Goal: Task Accomplishment & Management: Manage account settings

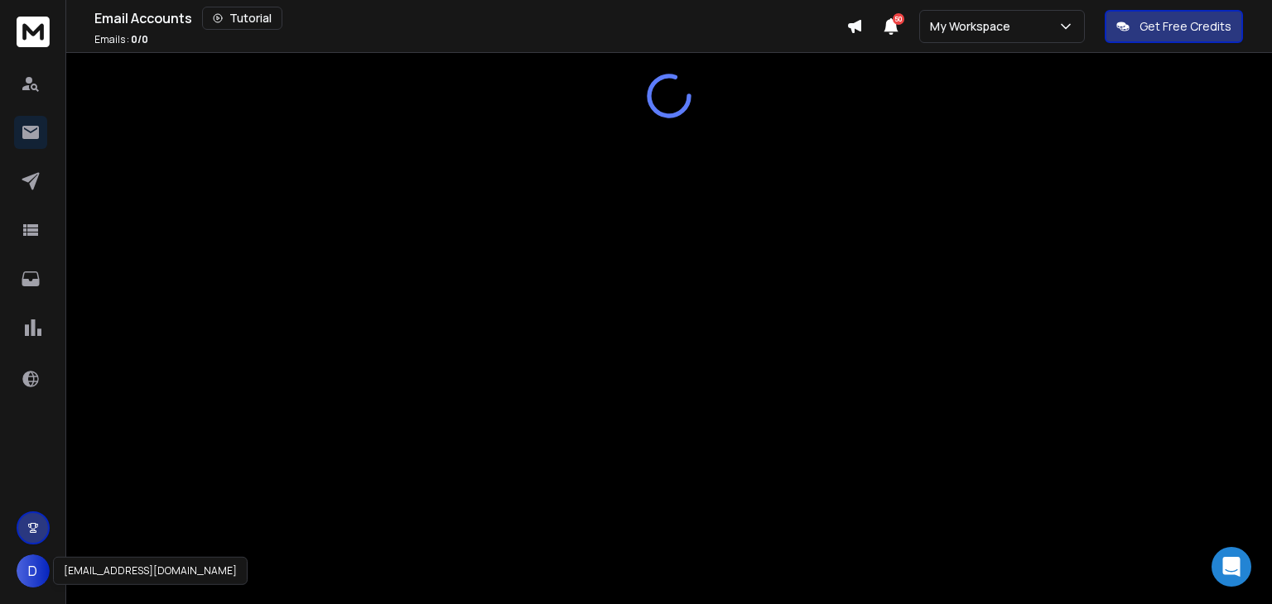
click at [38, 584] on span "D" at bounding box center [33, 571] width 33 height 33
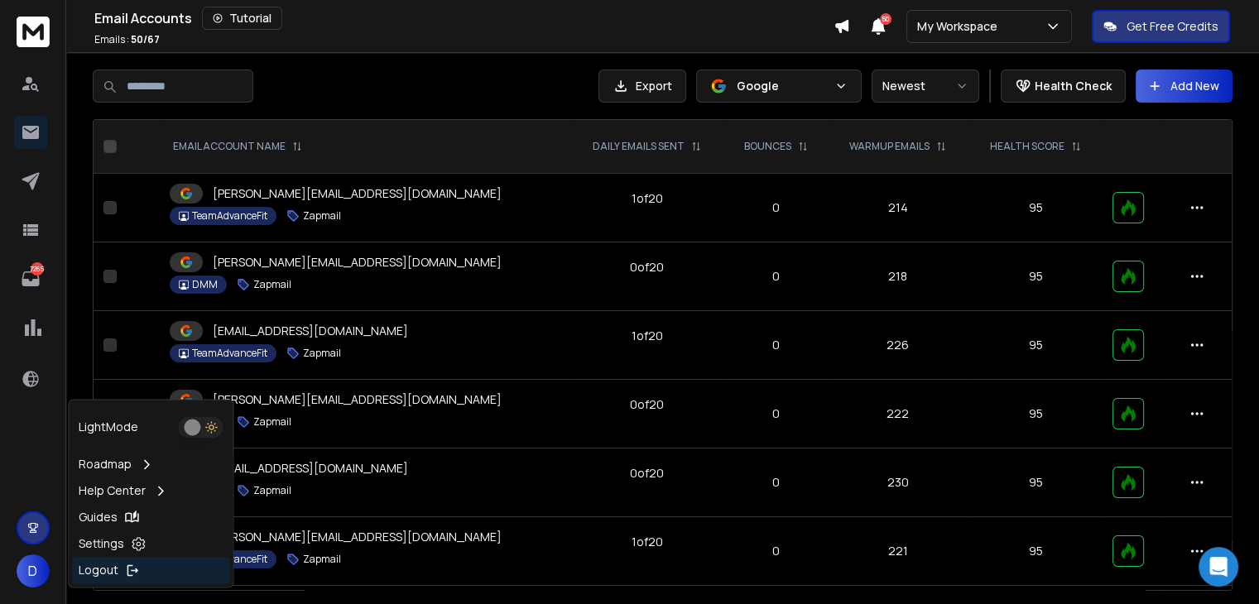
click at [157, 563] on div "Logout" at bounding box center [150, 570] width 157 height 26
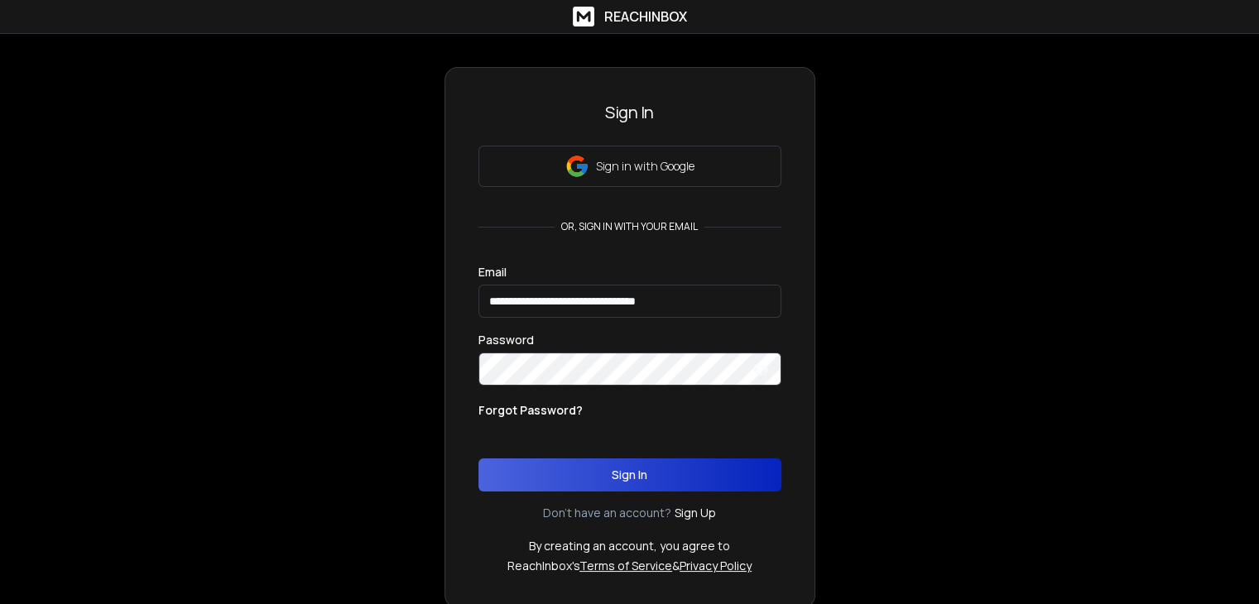
click at [566, 310] on input "**********" at bounding box center [630, 301] width 303 height 33
type input "**********"
click at [636, 481] on button "Sign In" at bounding box center [630, 475] width 303 height 33
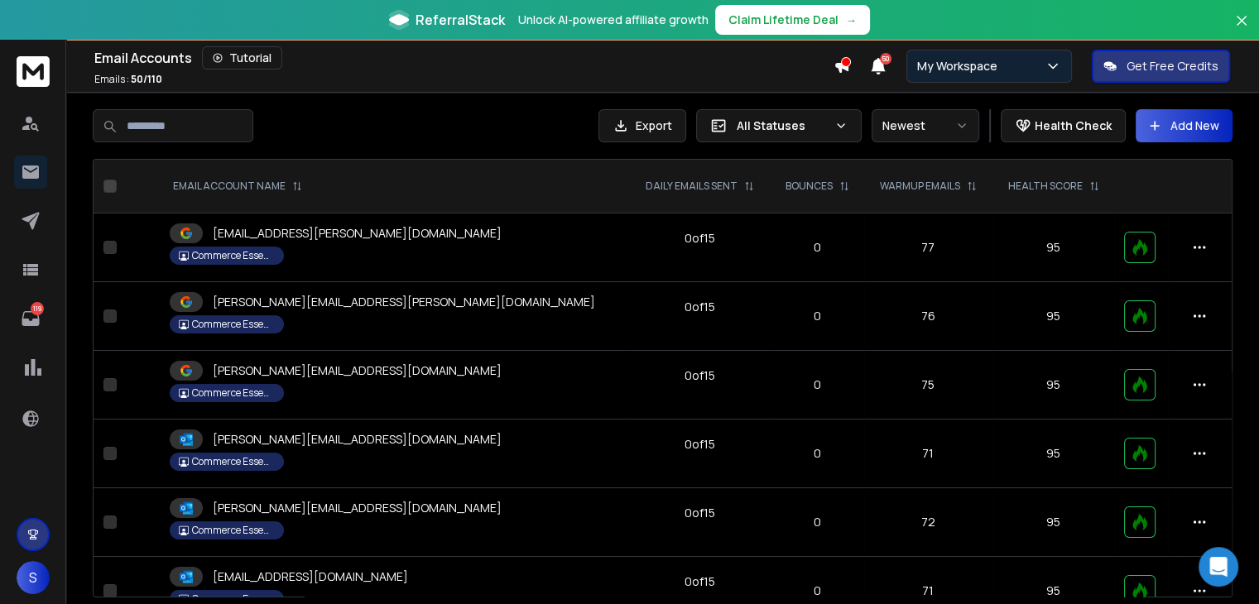
click at [942, 74] on button "My Workspace" at bounding box center [990, 66] width 166 height 33
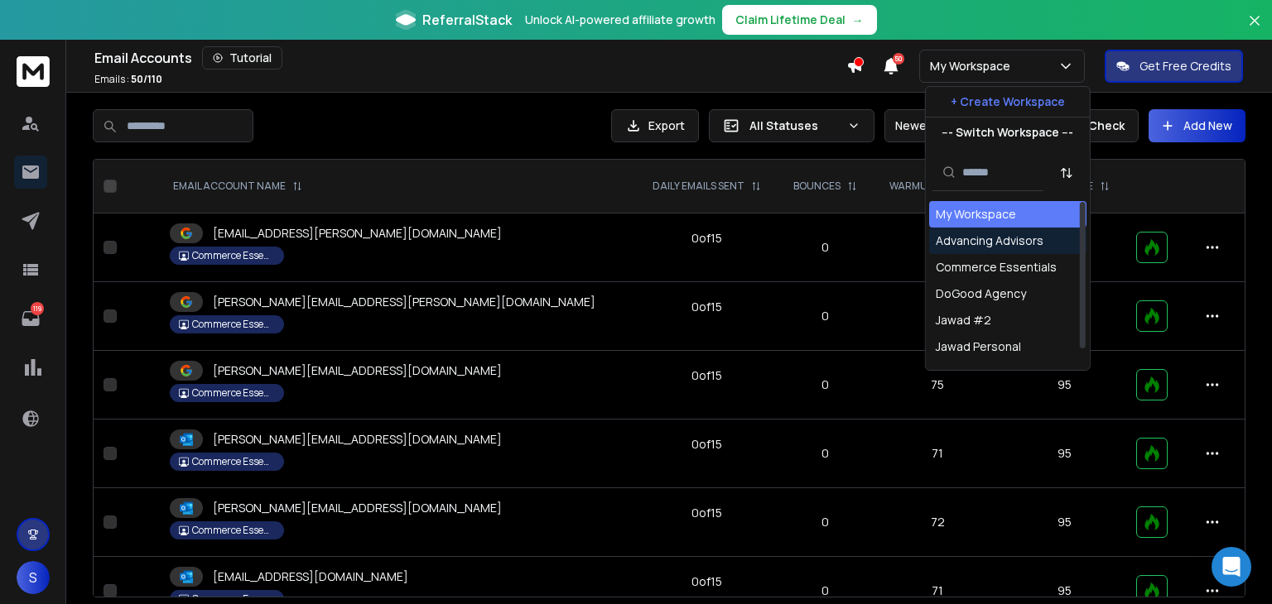
drag, startPoint x: 1086, startPoint y: 238, endPoint x: 1080, endPoint y: 262, distance: 25.7
click at [1085, 272] on div "My Workspace Advancing Advisors Commerce Essentials DoGood Agency Jawad #2 Jawa…" at bounding box center [1008, 284] width 164 height 172
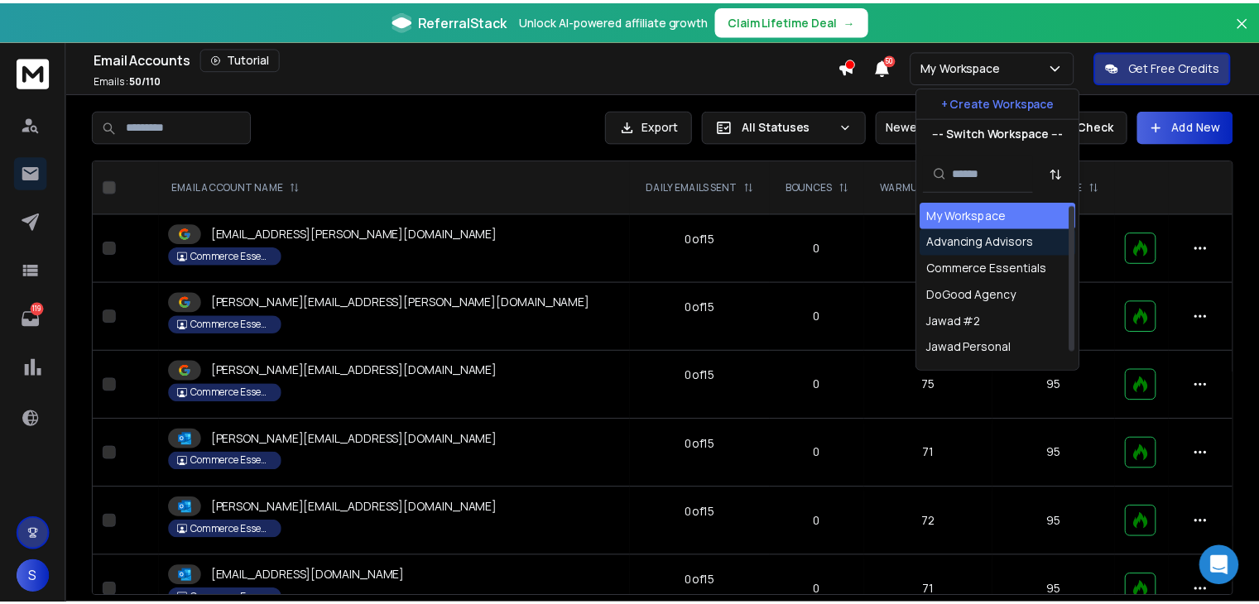
scroll to position [20, 0]
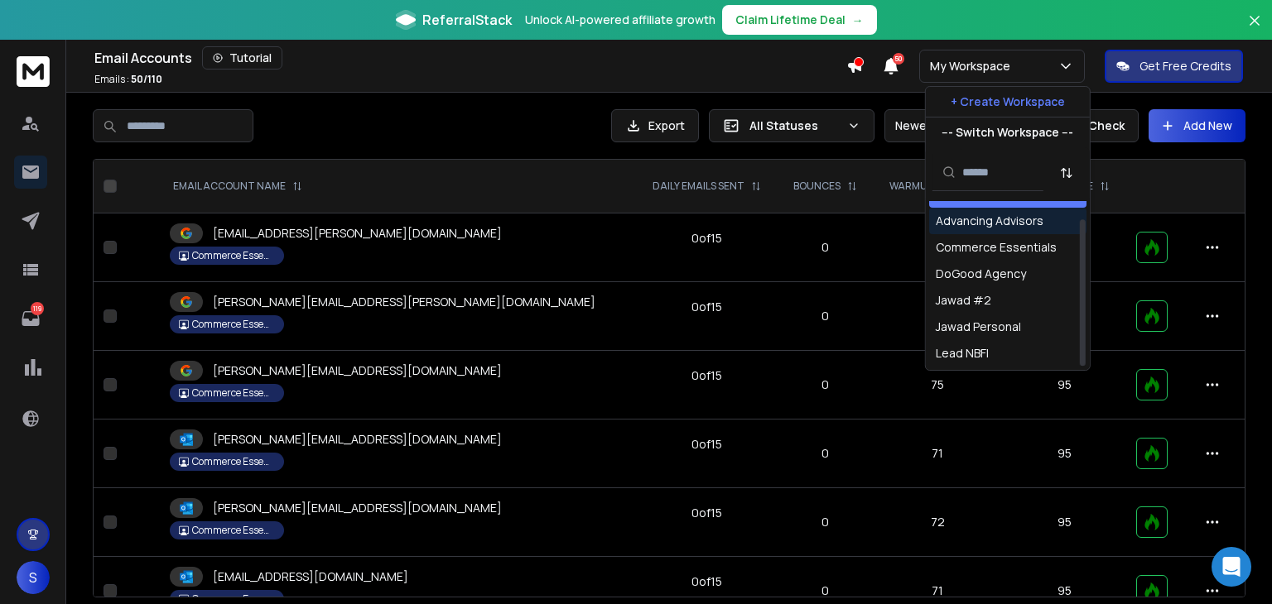
drag, startPoint x: 1080, startPoint y: 277, endPoint x: 1082, endPoint y: 320, distance: 43.1
click at [1082, 320] on div at bounding box center [1082, 284] width 8 height 166
click at [1002, 349] on div "Lead NBFI" at bounding box center [1007, 353] width 157 height 26
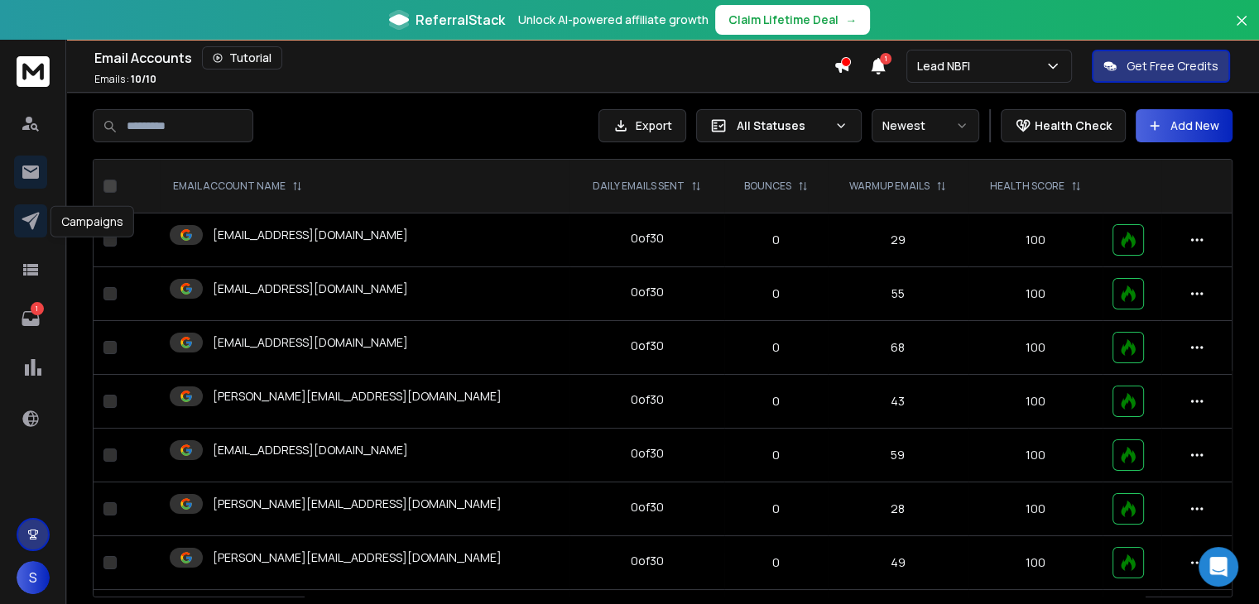
click at [38, 224] on icon at bounding box center [31, 221] width 20 height 20
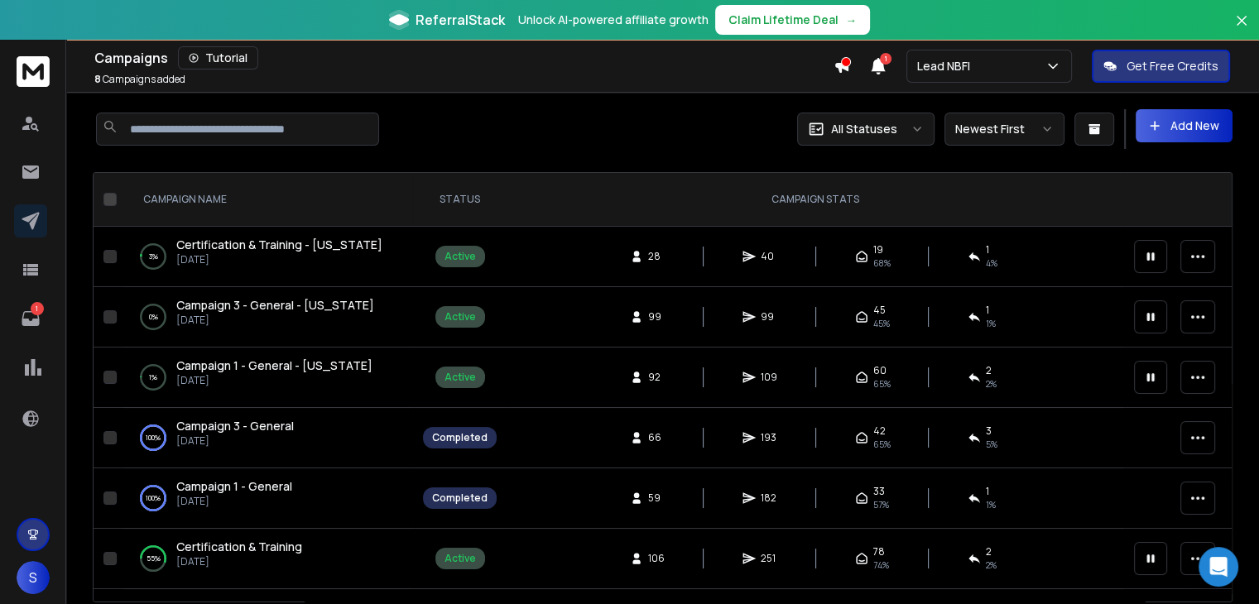
click at [273, 329] on div "Campaign 3 - General - Florida 3 days ago" at bounding box center [275, 317] width 198 height 40
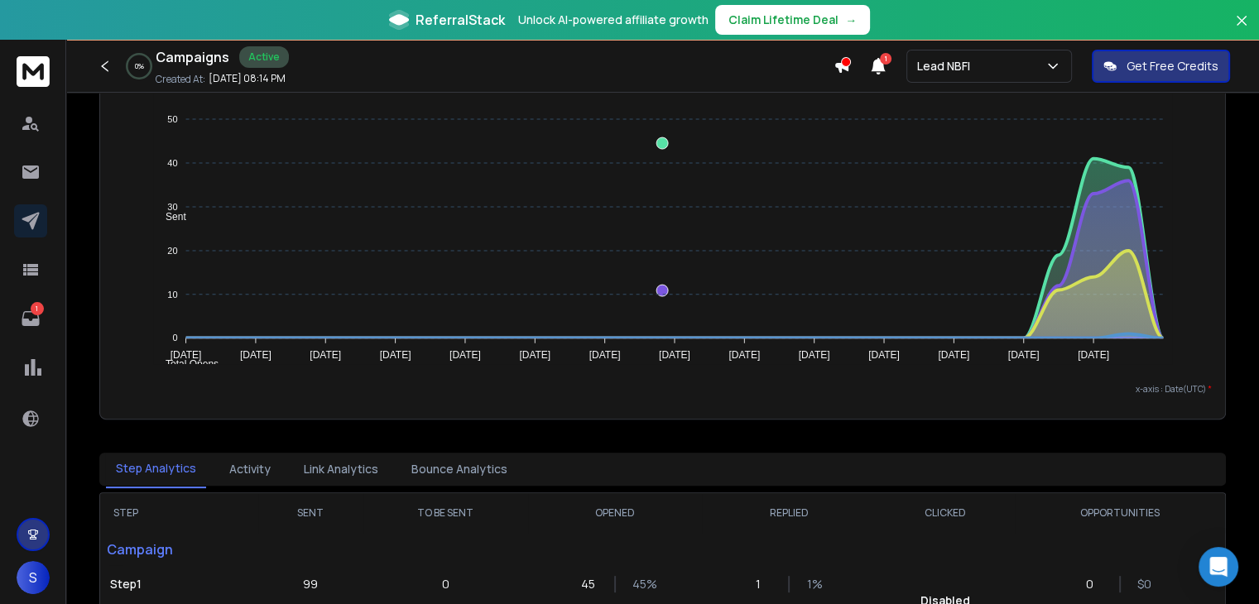
scroll to position [468, 0]
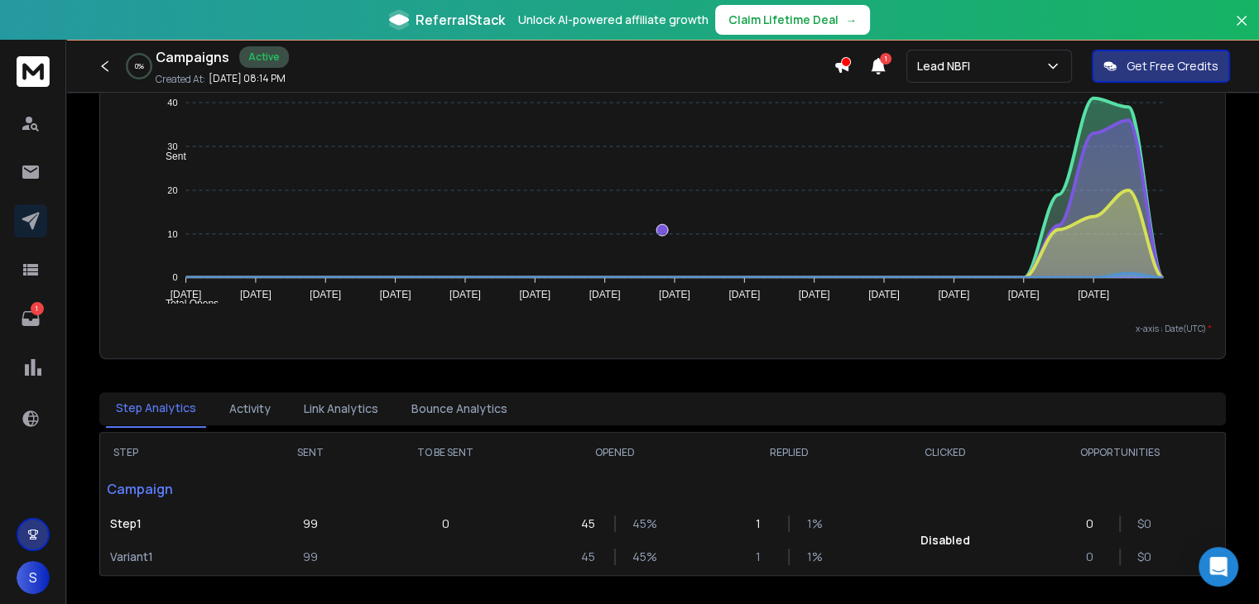
click at [230, 413] on button "Activity" at bounding box center [249, 409] width 61 height 36
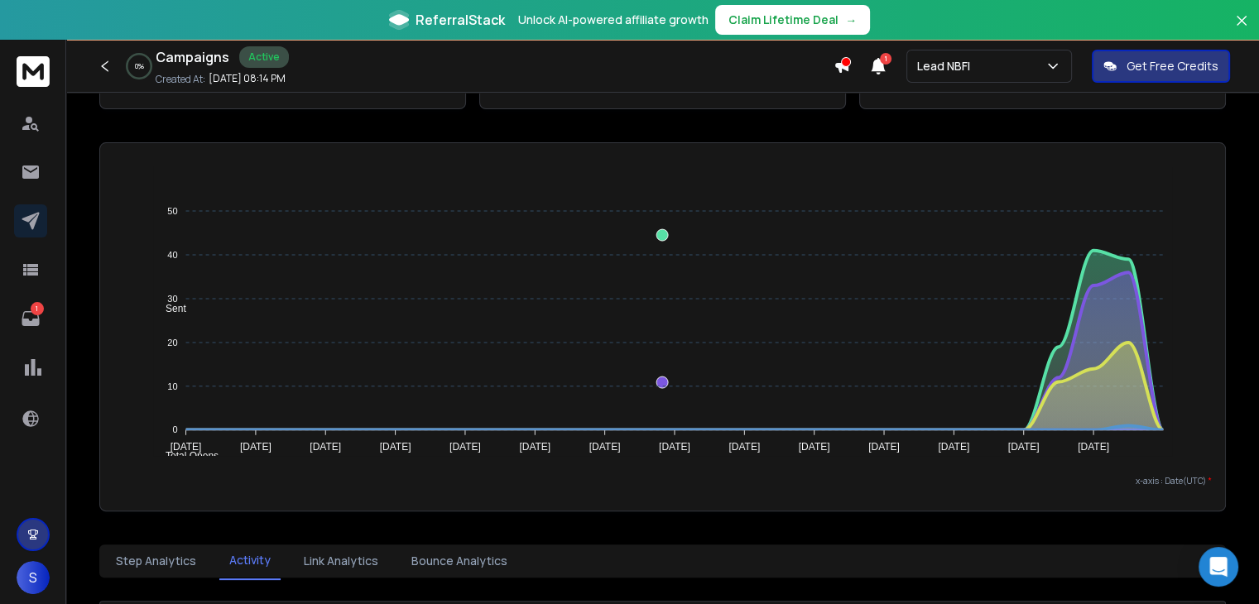
scroll to position [0, 0]
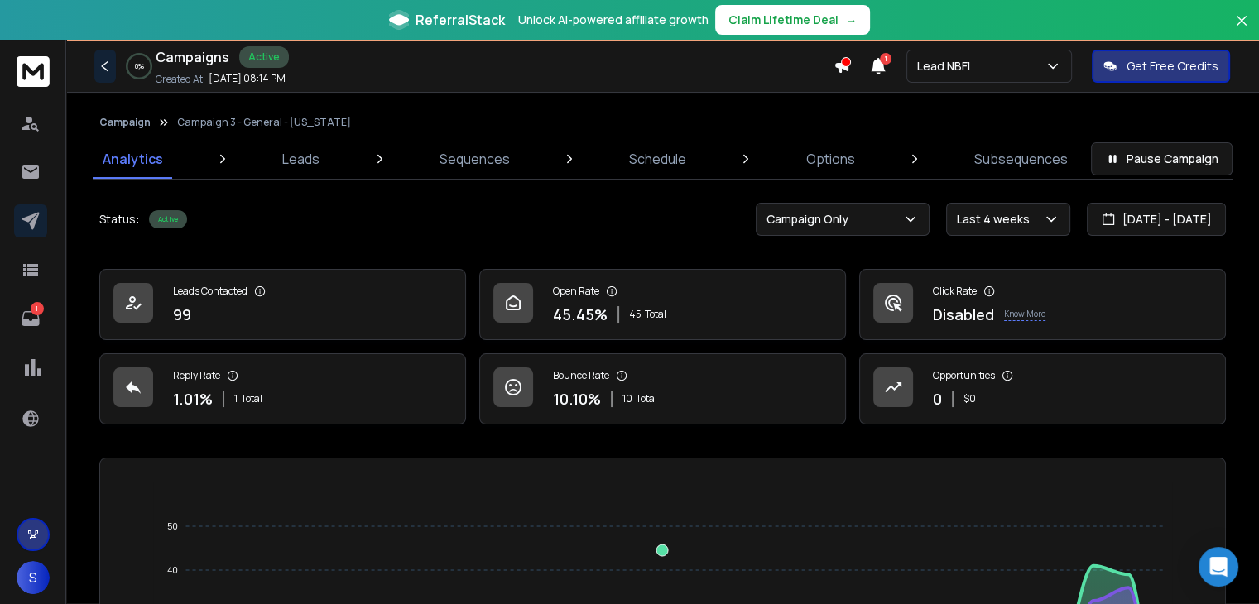
click at [103, 71] on icon at bounding box center [105, 66] width 15 height 15
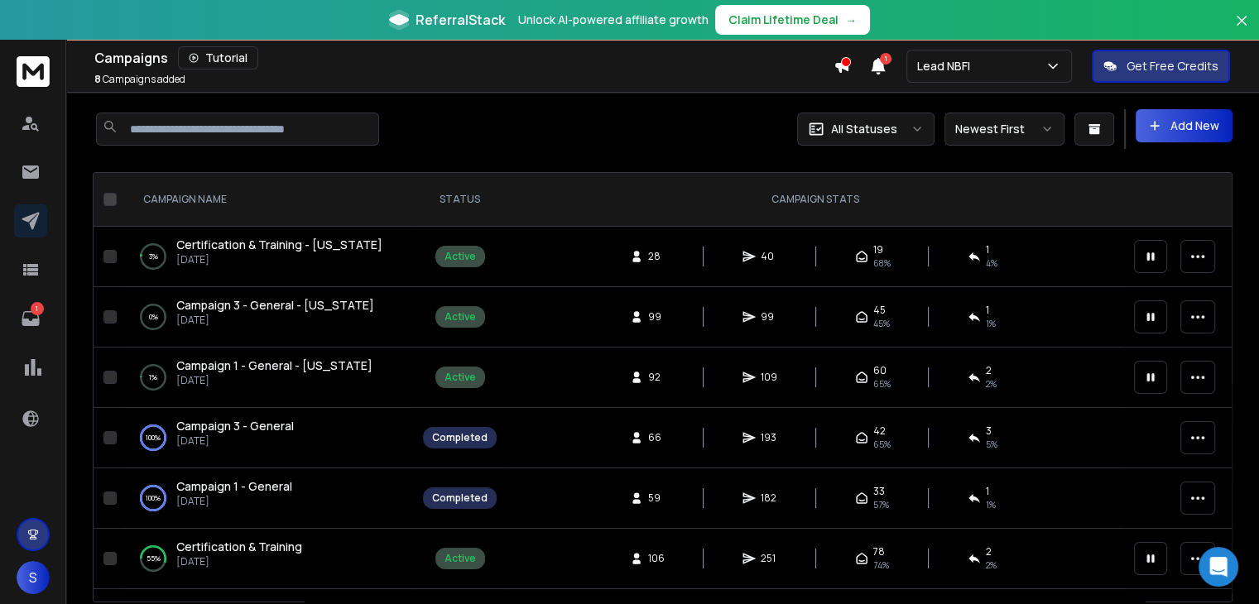
click at [296, 378] on p "[DATE]" at bounding box center [274, 380] width 196 height 13
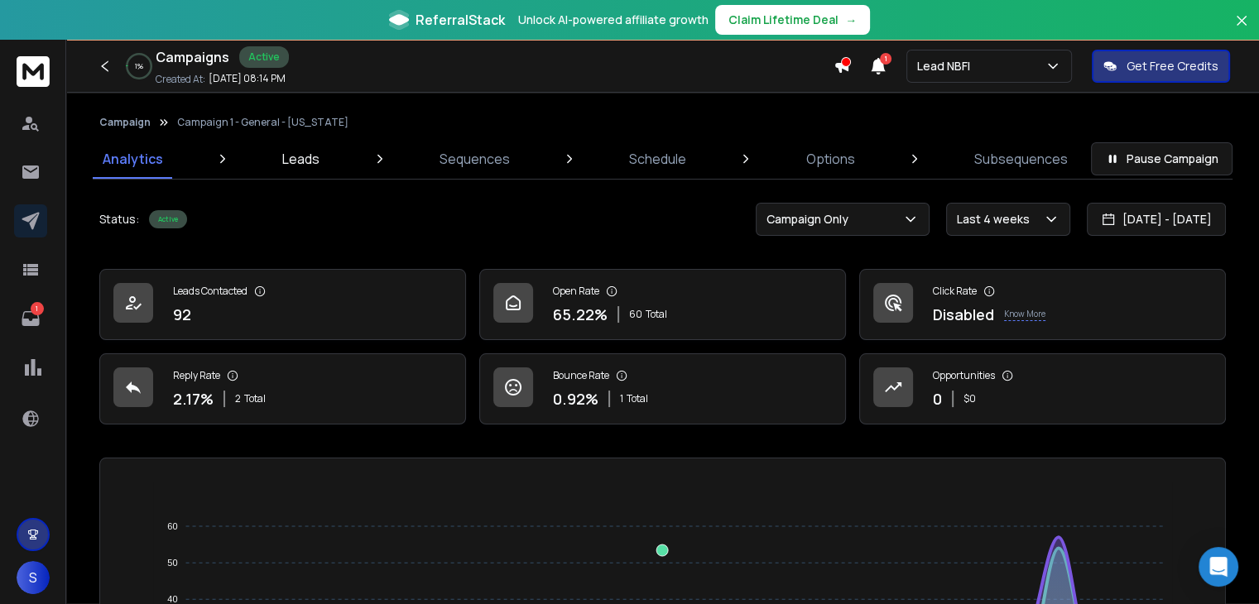
click at [305, 166] on p "Leads" at bounding box center [300, 159] width 37 height 20
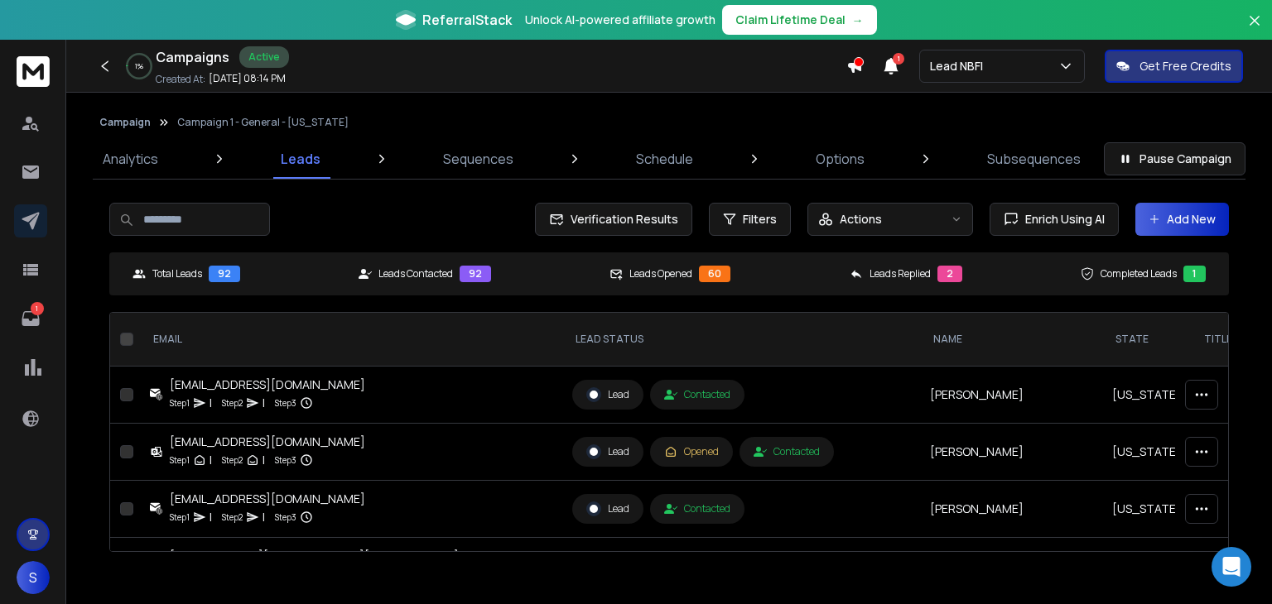
click at [1182, 229] on button "Add New" at bounding box center [1182, 219] width 94 height 33
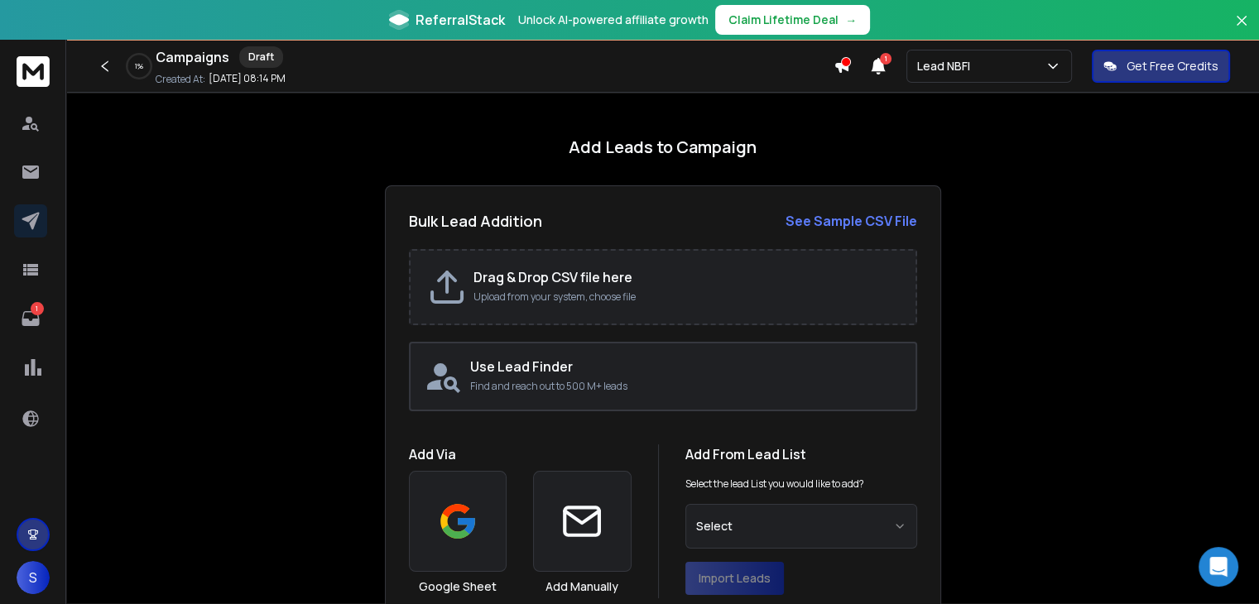
click at [537, 306] on div "Drag & Drop CSV file here Upload from your system, choose file" at bounding box center [663, 287] width 508 height 76
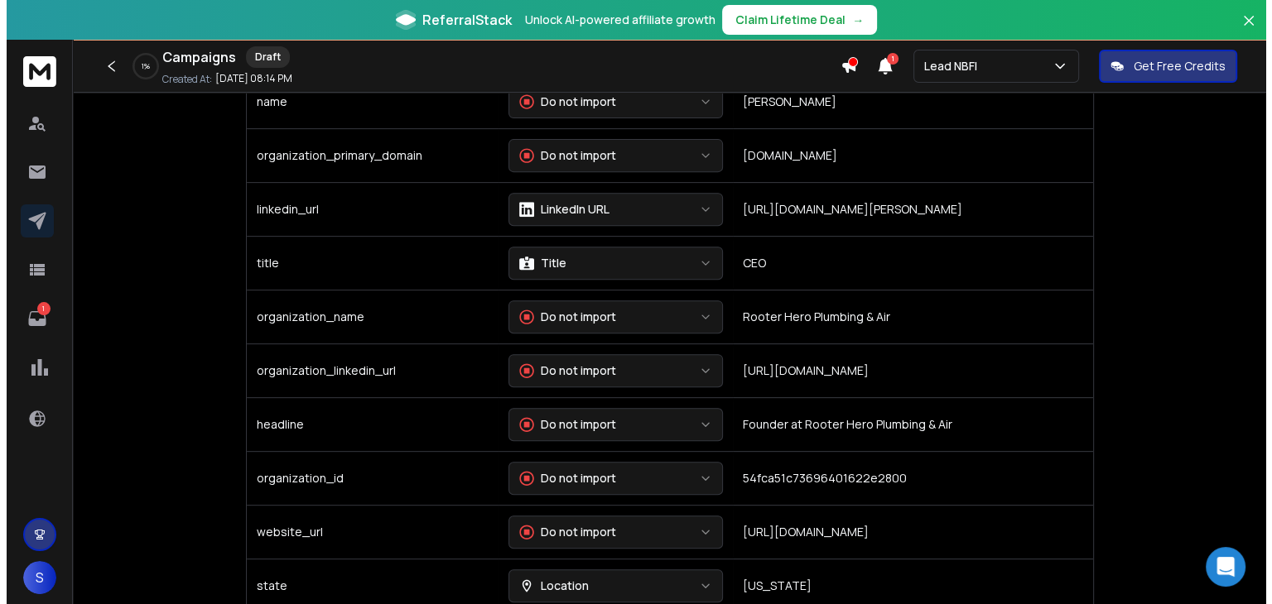
scroll to position [662, 0]
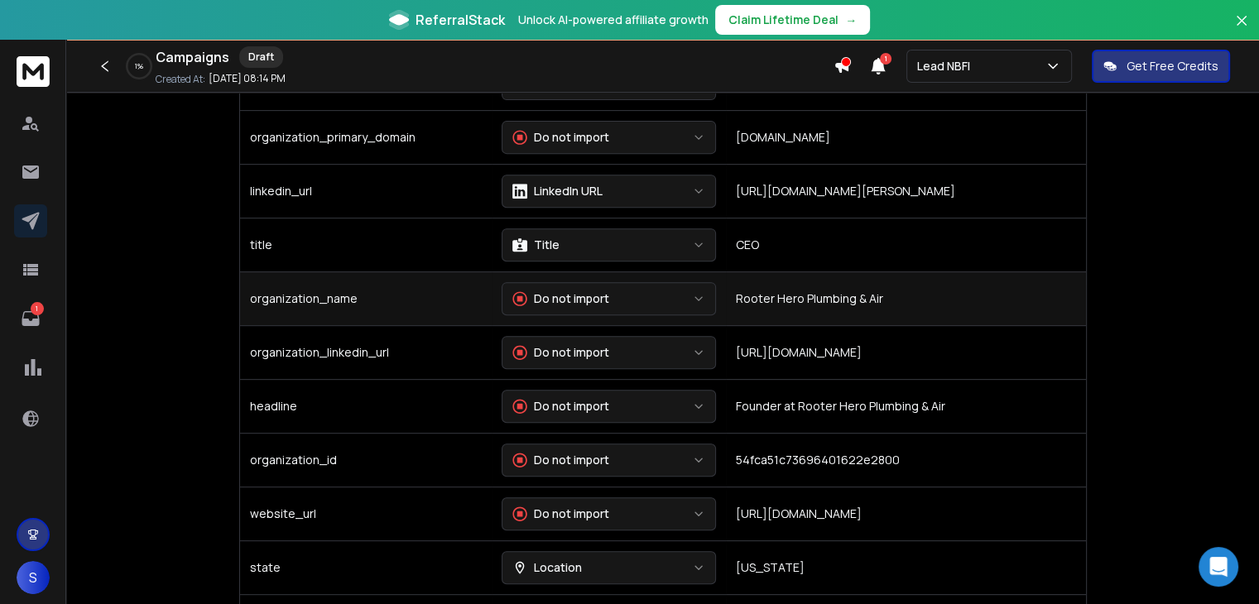
click at [626, 309] on button "Do not import" at bounding box center [609, 298] width 214 height 33
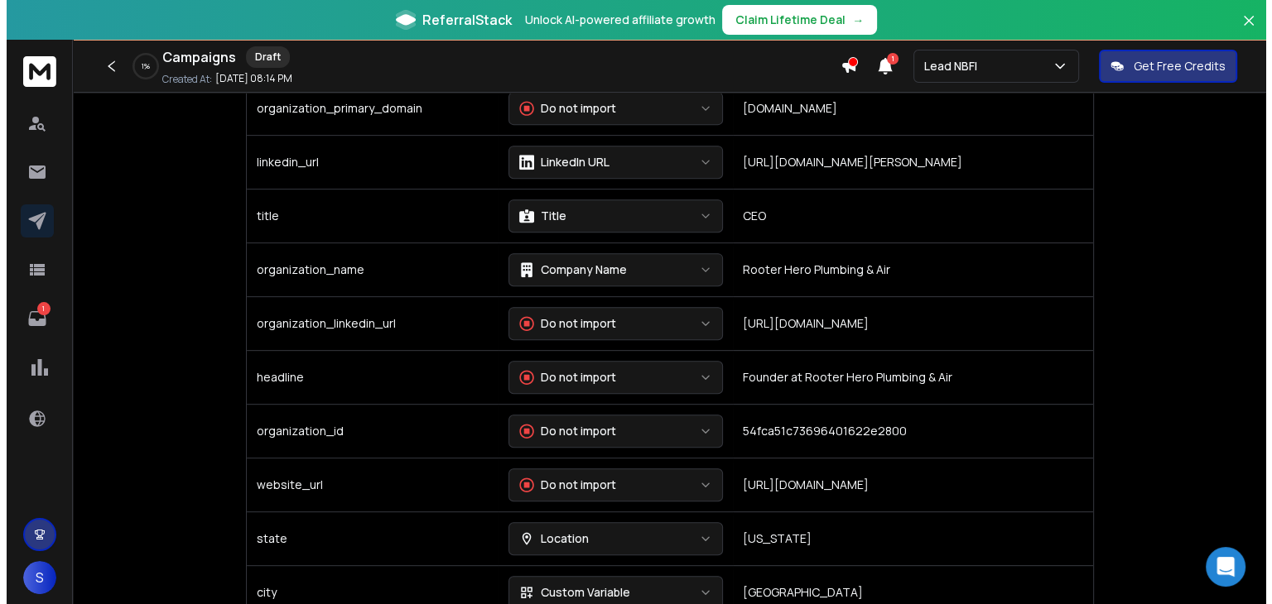
scroll to position [709, 0]
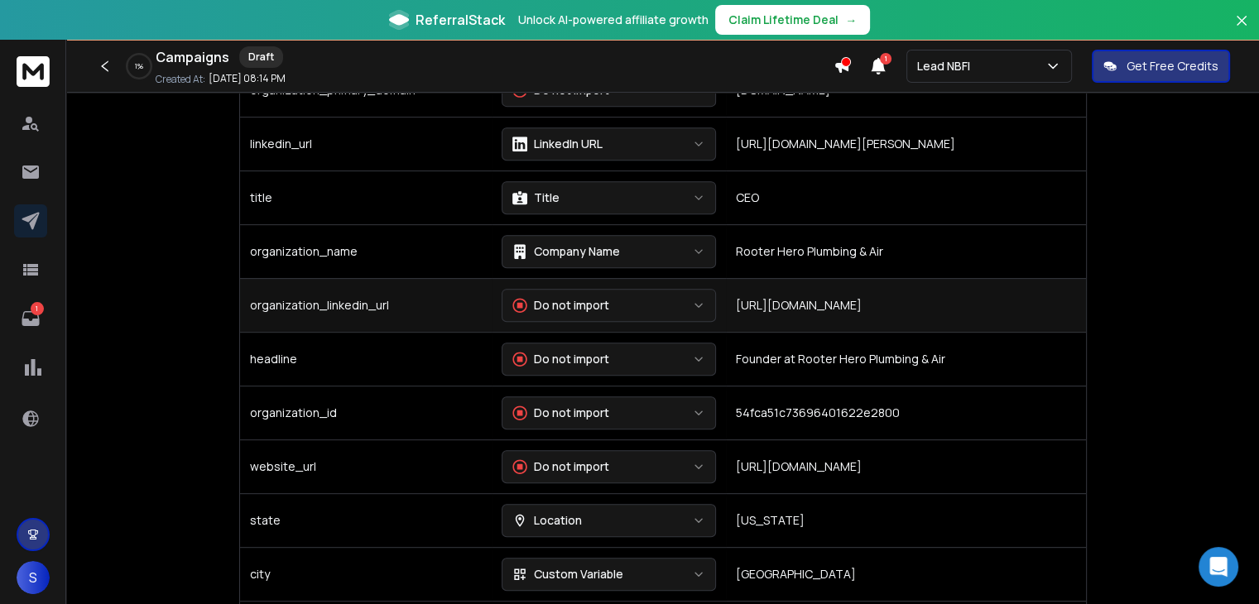
click at [581, 300] on div "Do not import" at bounding box center [561, 305] width 97 height 17
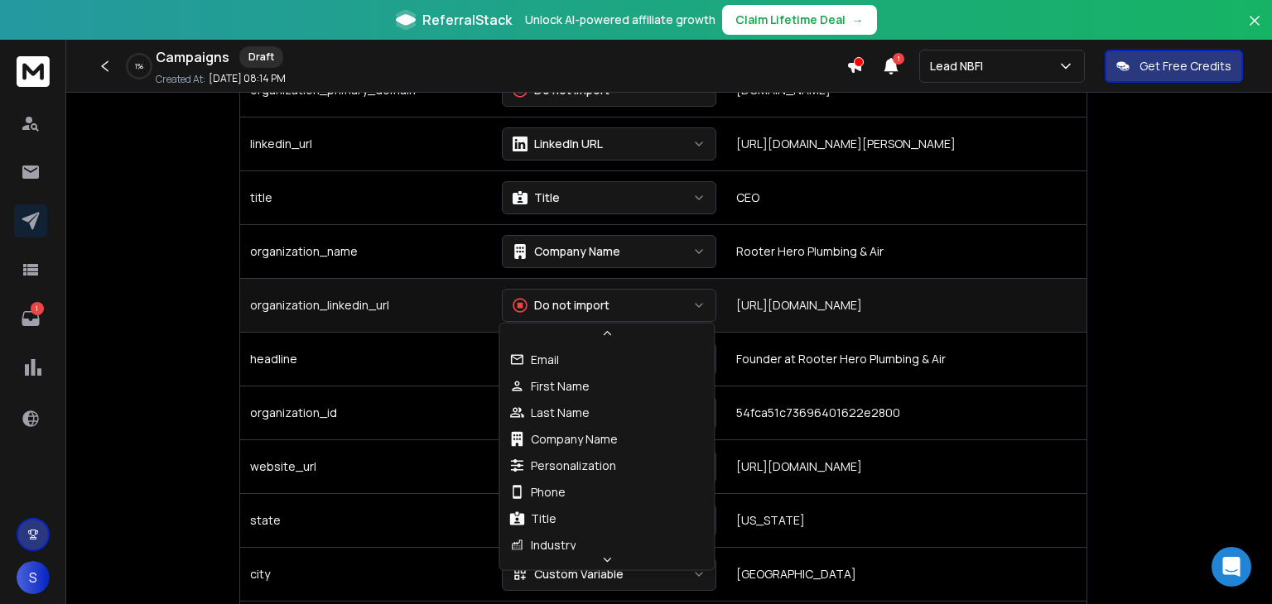
scroll to position [166, 0]
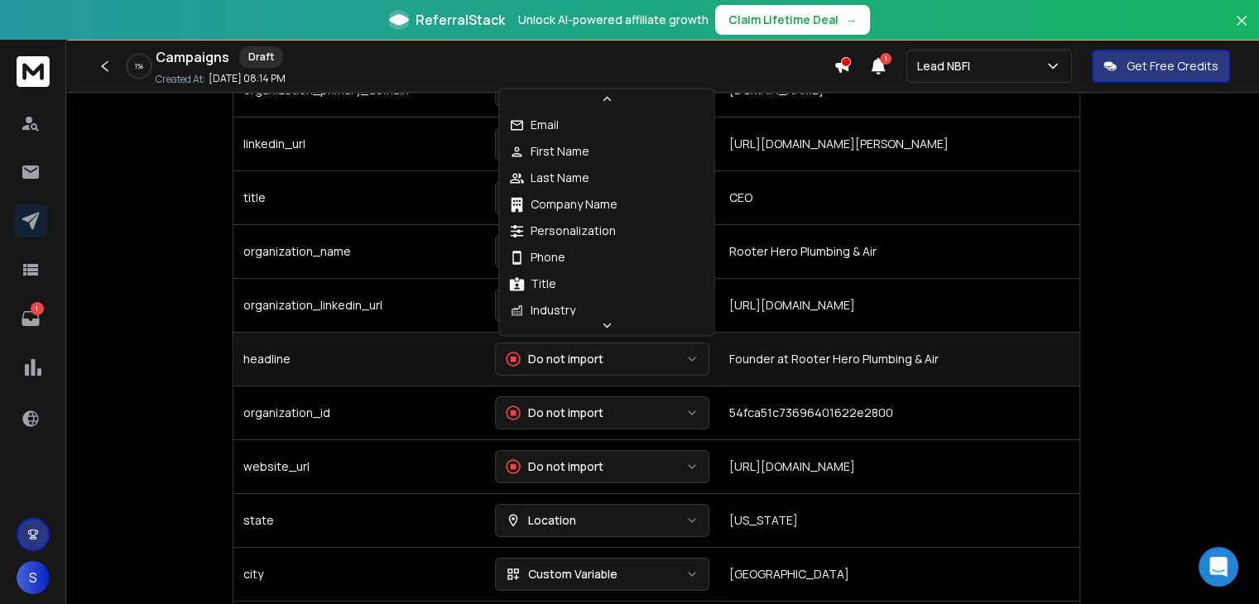
click at [602, 351] on div "Do not import" at bounding box center [554, 359] width 97 height 17
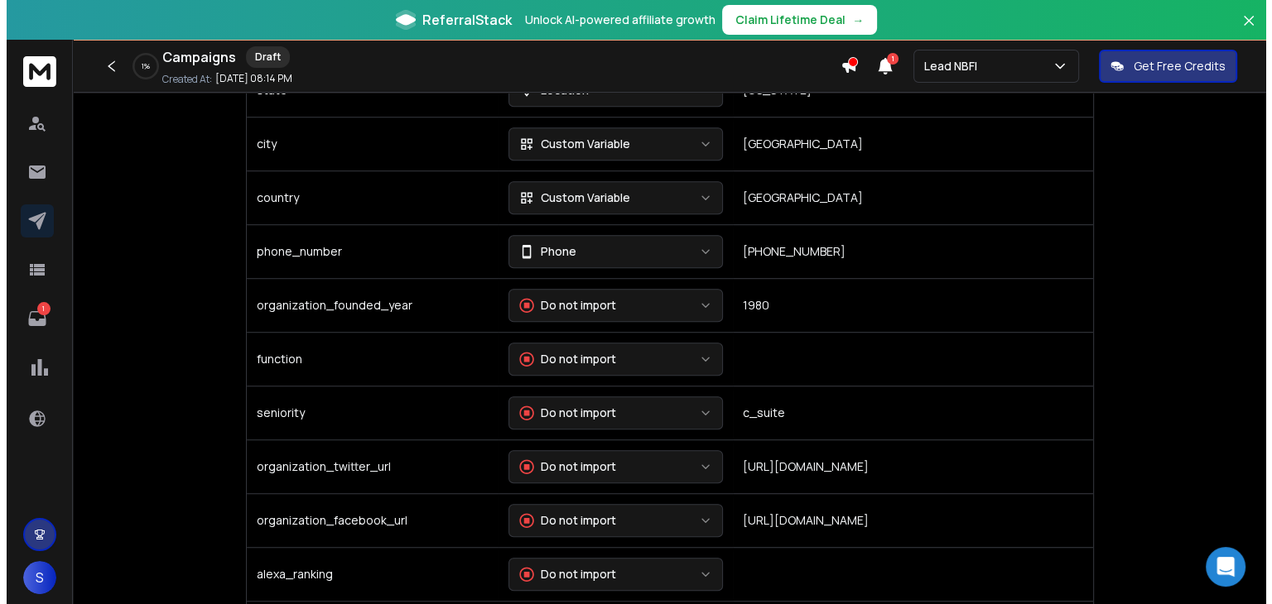
scroll to position [1142, 0]
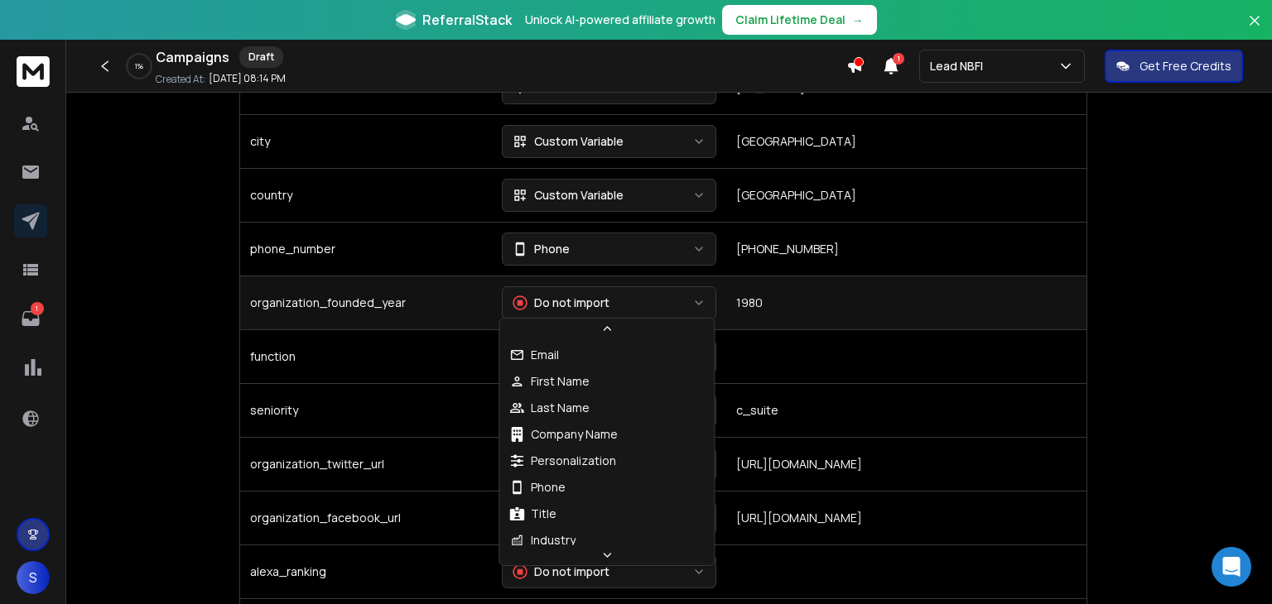
click at [566, 298] on div "Do not import" at bounding box center [561, 303] width 97 height 17
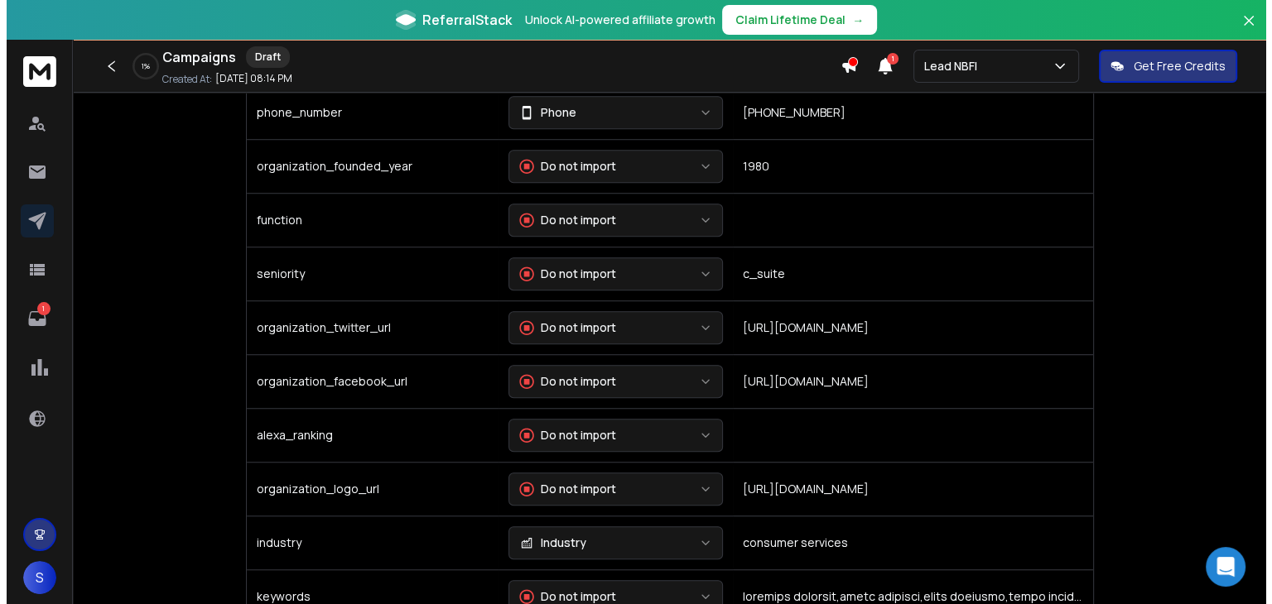
scroll to position [1290, 0]
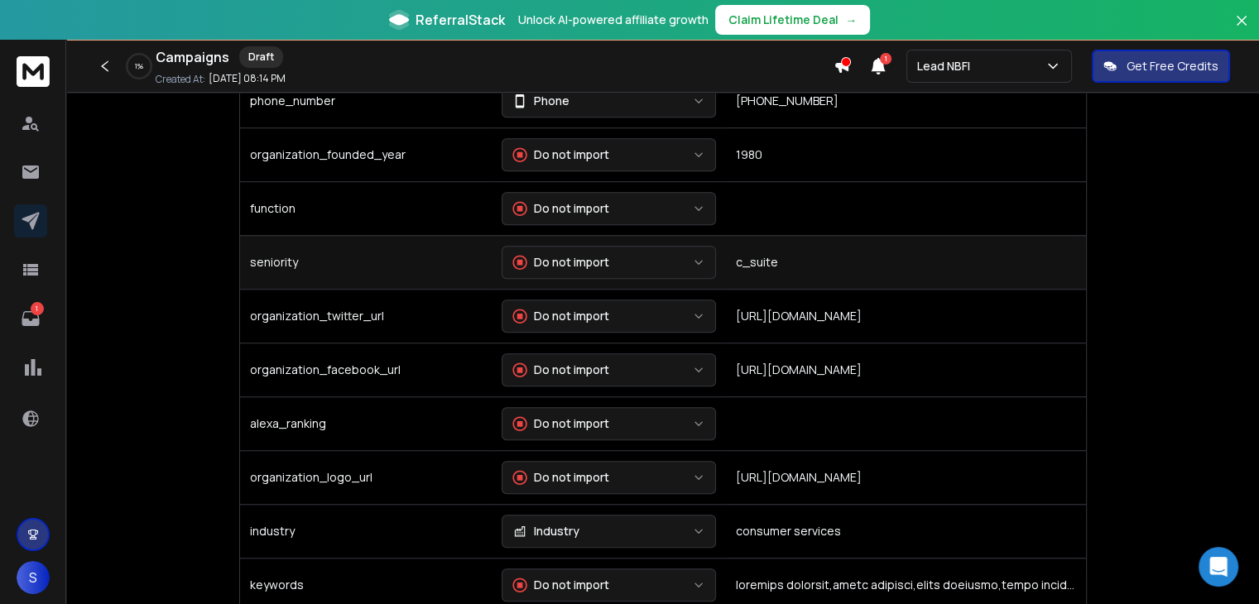
click at [653, 265] on button "Do not import" at bounding box center [609, 262] width 214 height 33
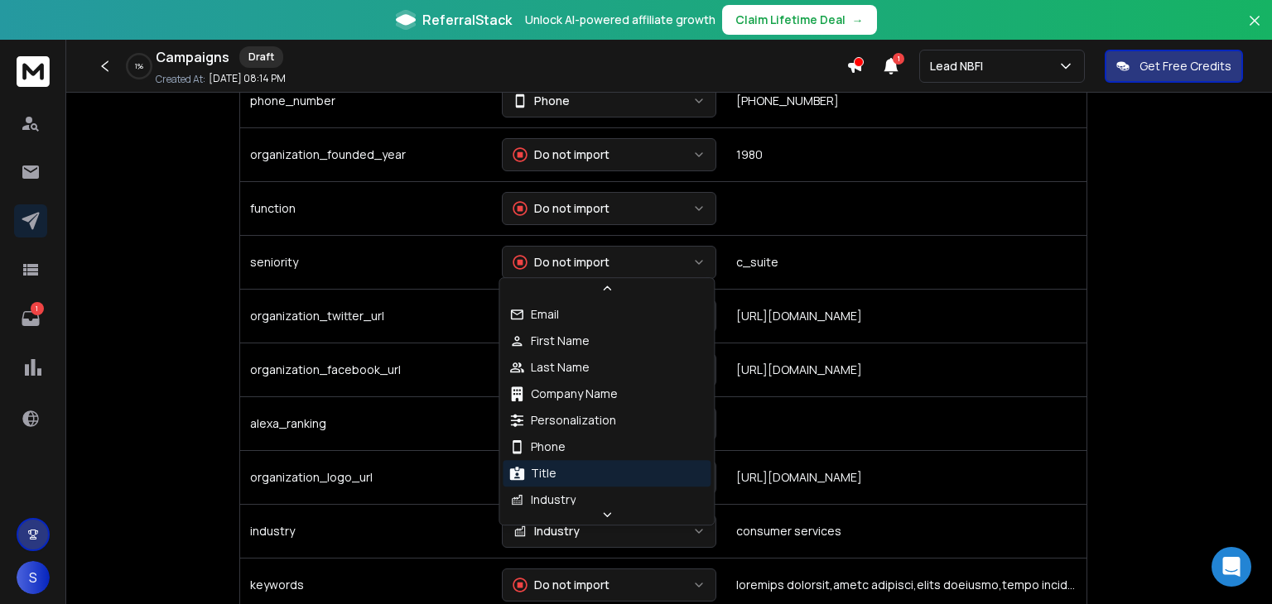
scroll to position [166, 0]
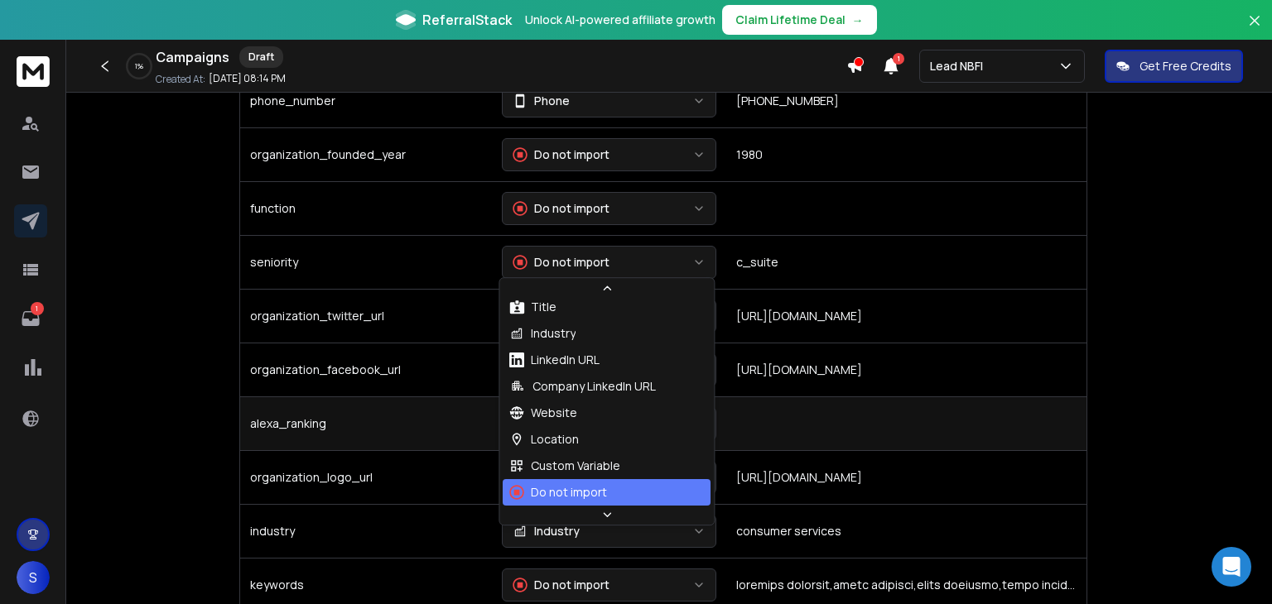
drag, startPoint x: 625, startPoint y: 477, endPoint x: 620, endPoint y: 428, distance: 49.1
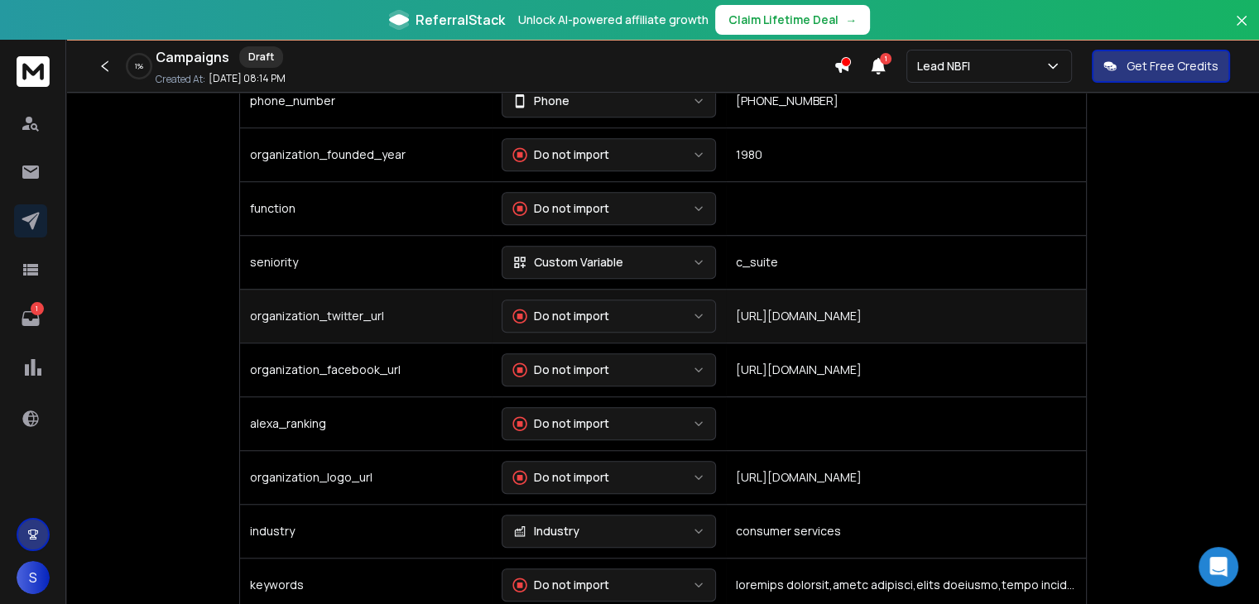
click at [636, 308] on button "Do not import" at bounding box center [609, 316] width 214 height 33
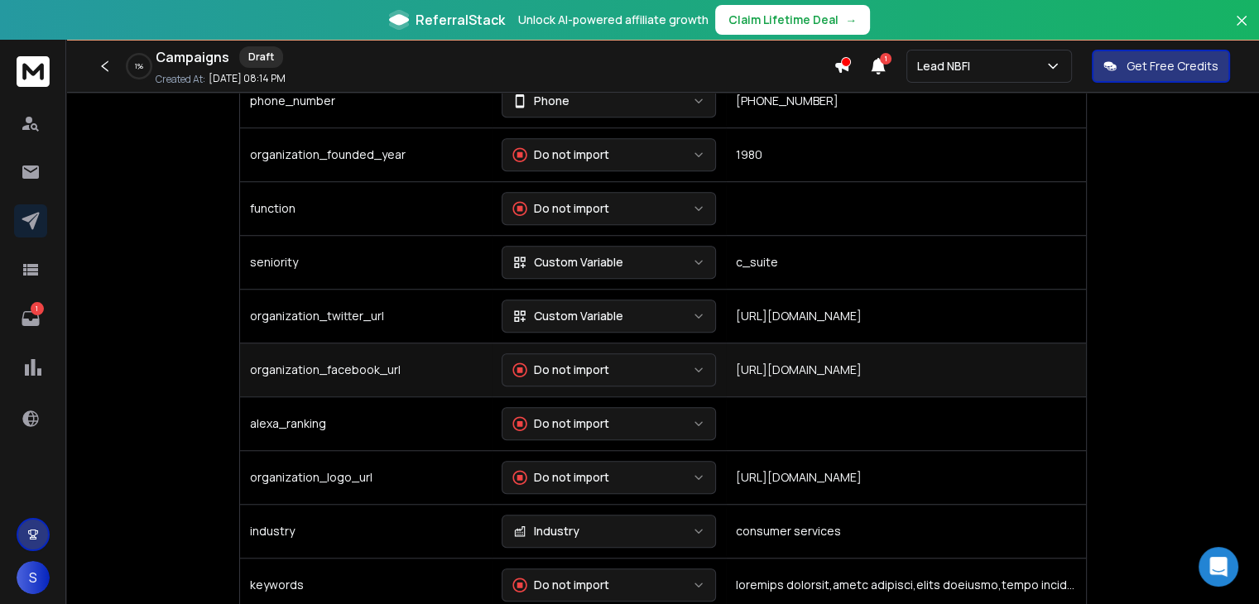
click at [641, 357] on button "Do not import" at bounding box center [609, 370] width 214 height 33
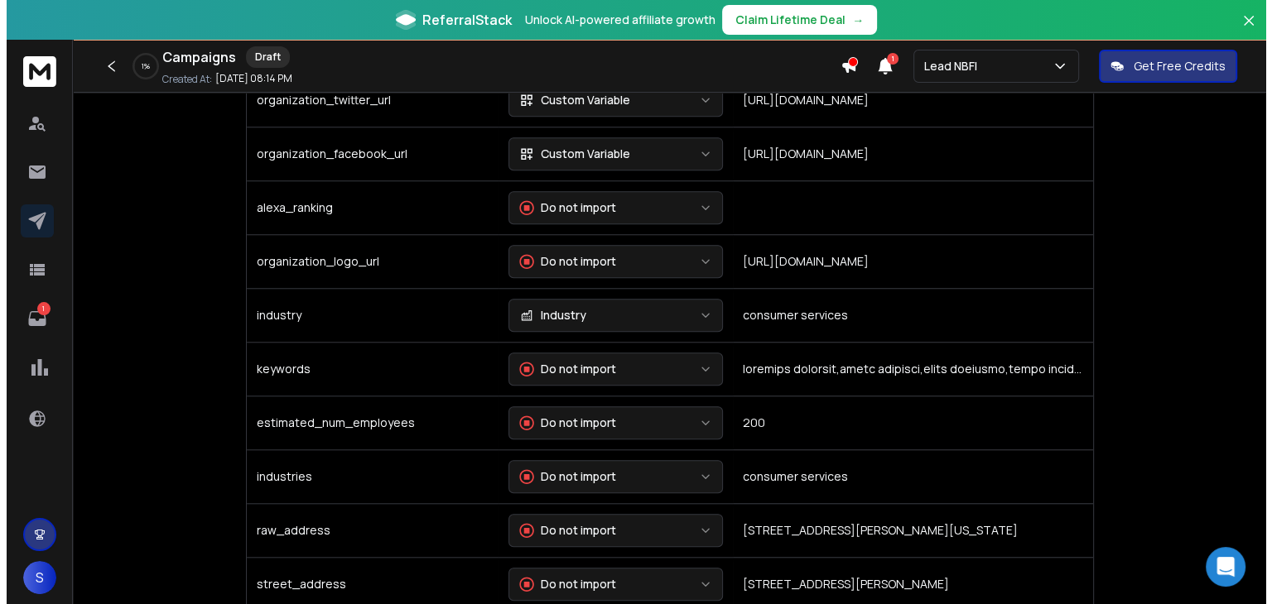
scroll to position [1598, 0]
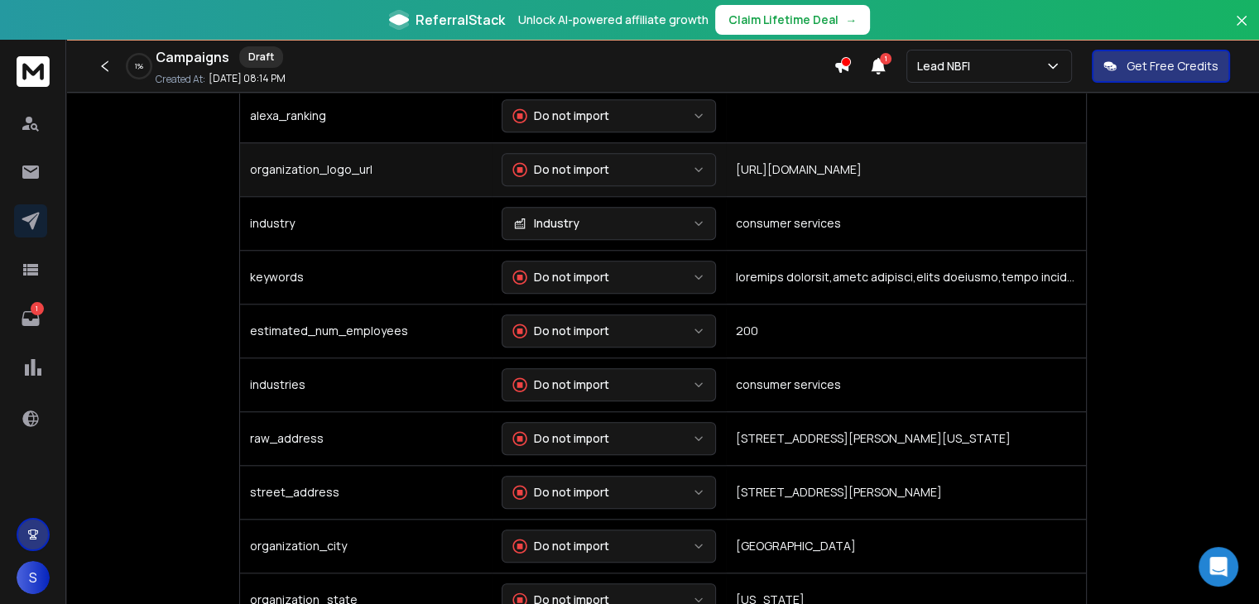
click at [596, 162] on div "Do not import" at bounding box center [561, 169] width 97 height 17
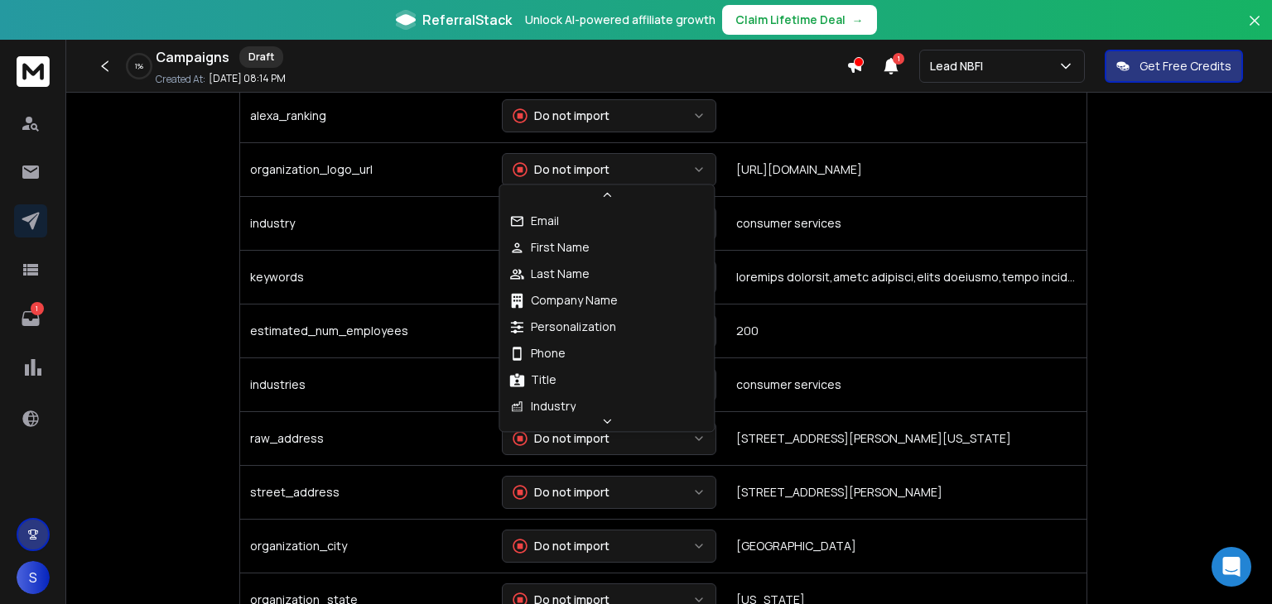
scroll to position [166, 0]
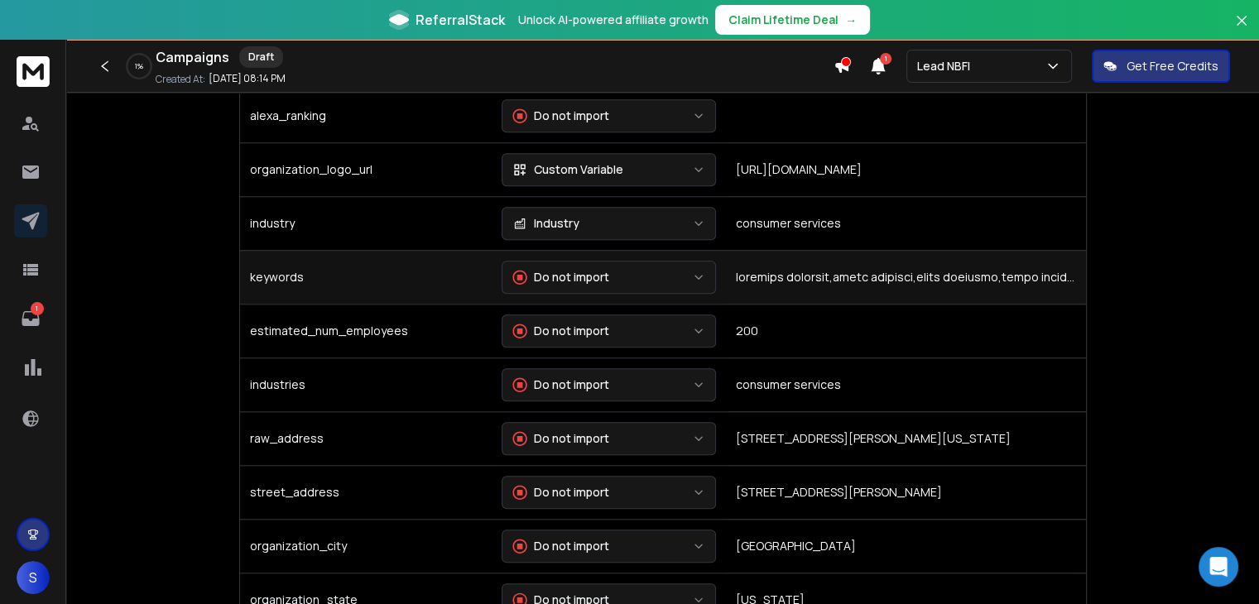
click at [621, 296] on td "Do not import" at bounding box center [609, 277] width 234 height 54
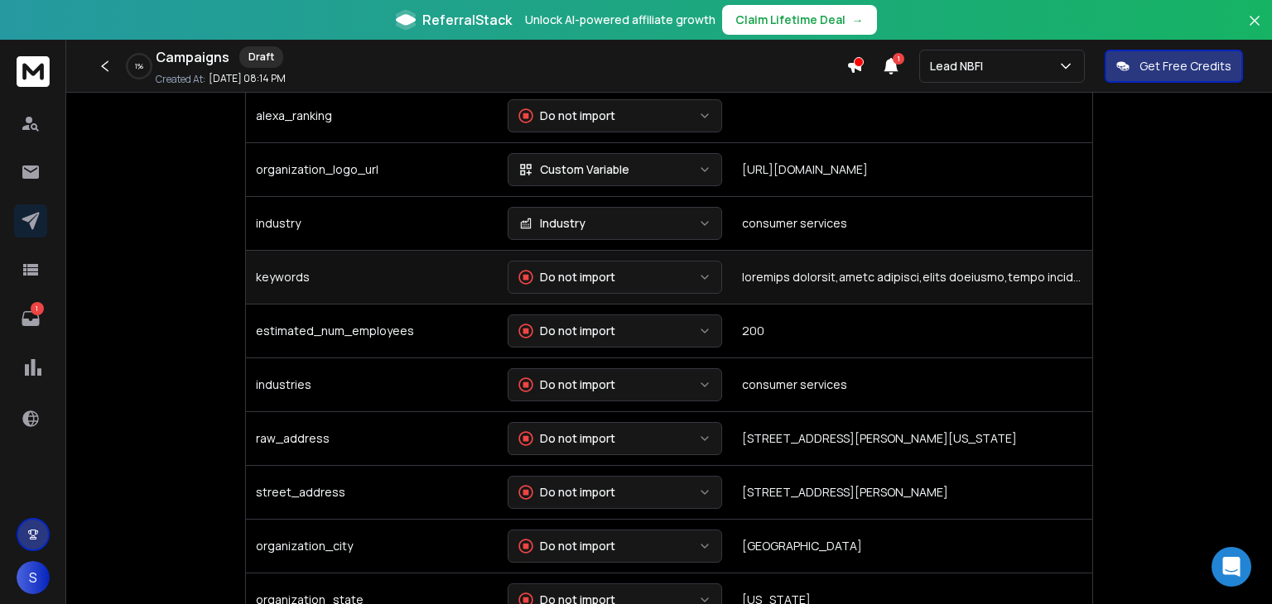
click at [614, 266] on button "Do not import" at bounding box center [615, 277] width 214 height 33
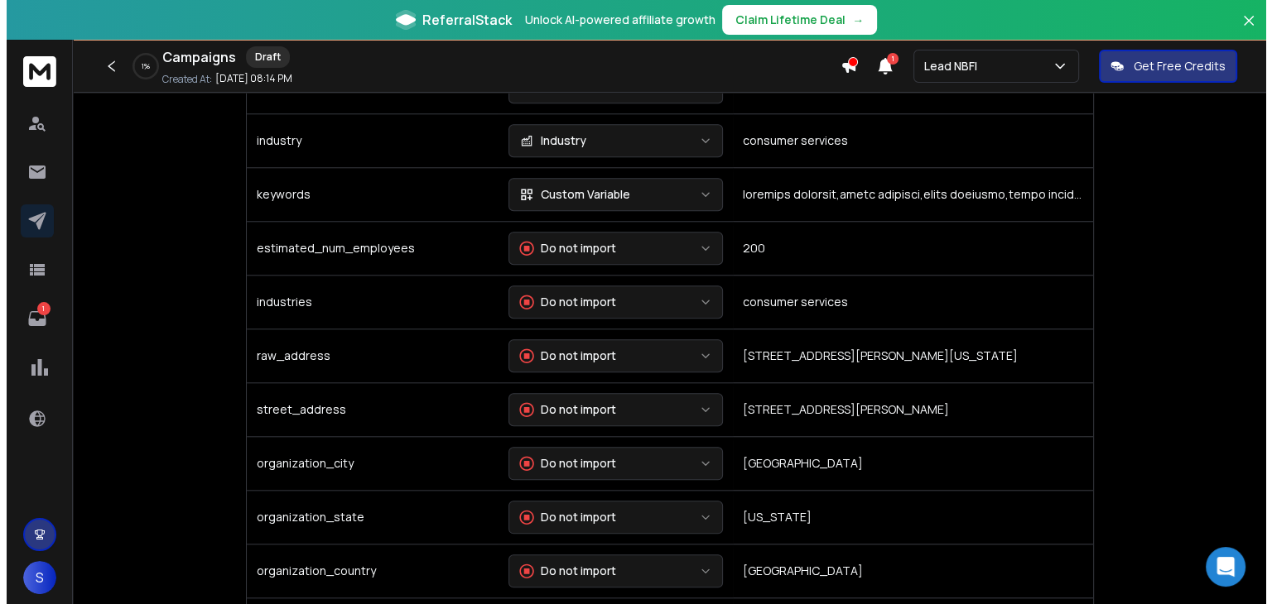
scroll to position [1743, 0]
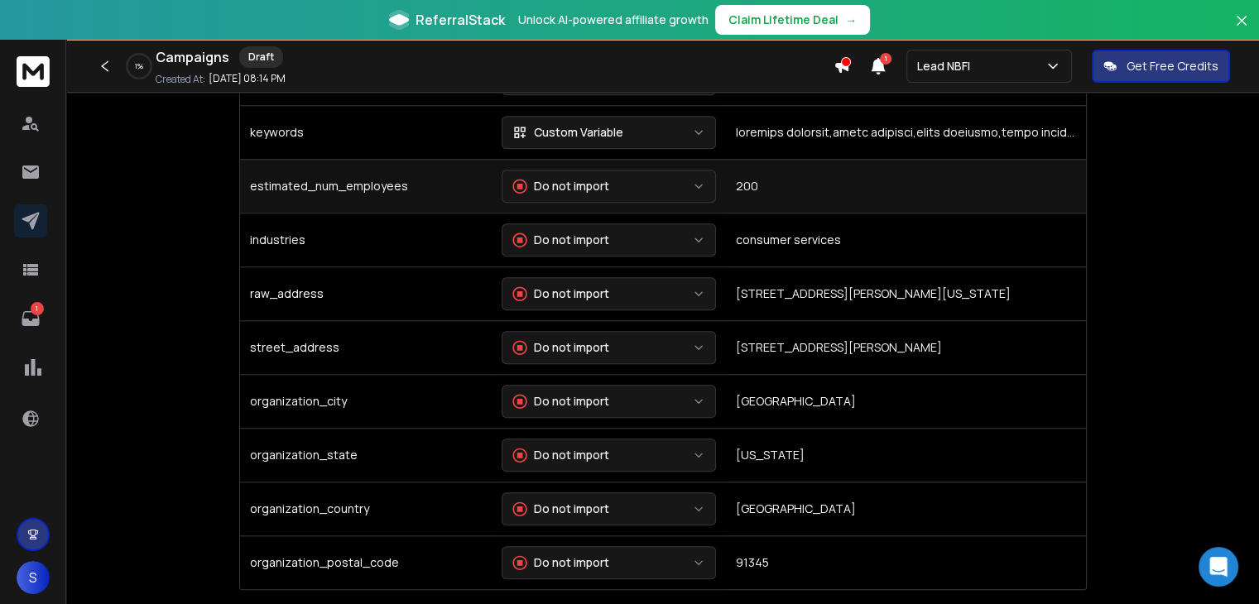
click at [619, 181] on button "Do not import" at bounding box center [609, 186] width 214 height 33
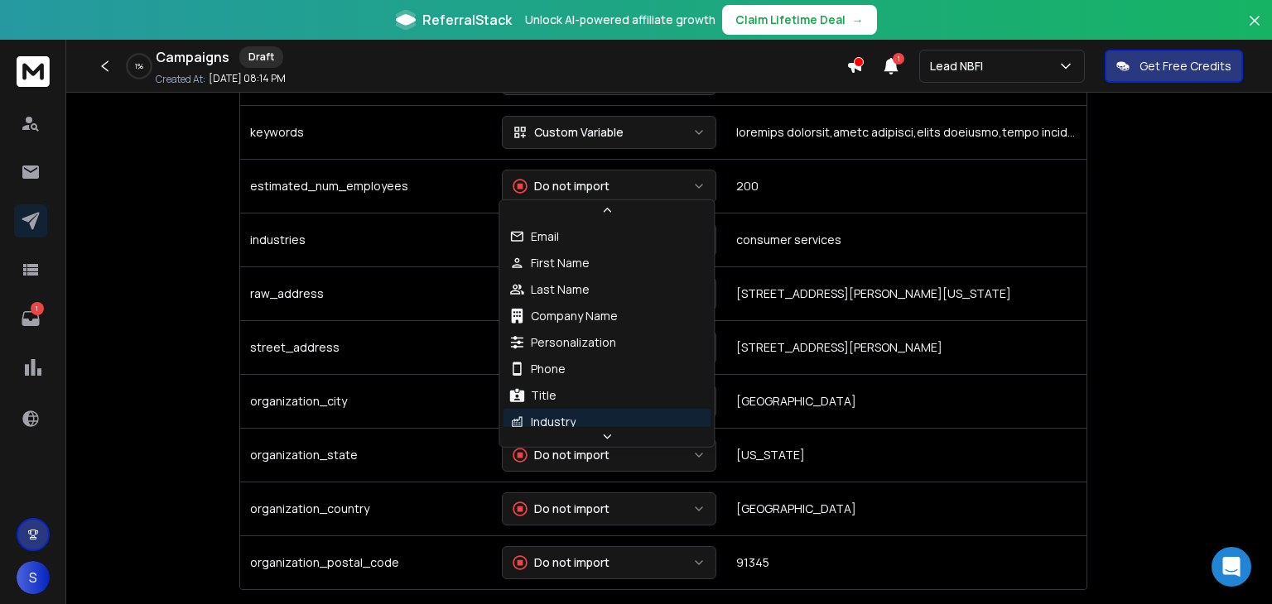
scroll to position [166, 0]
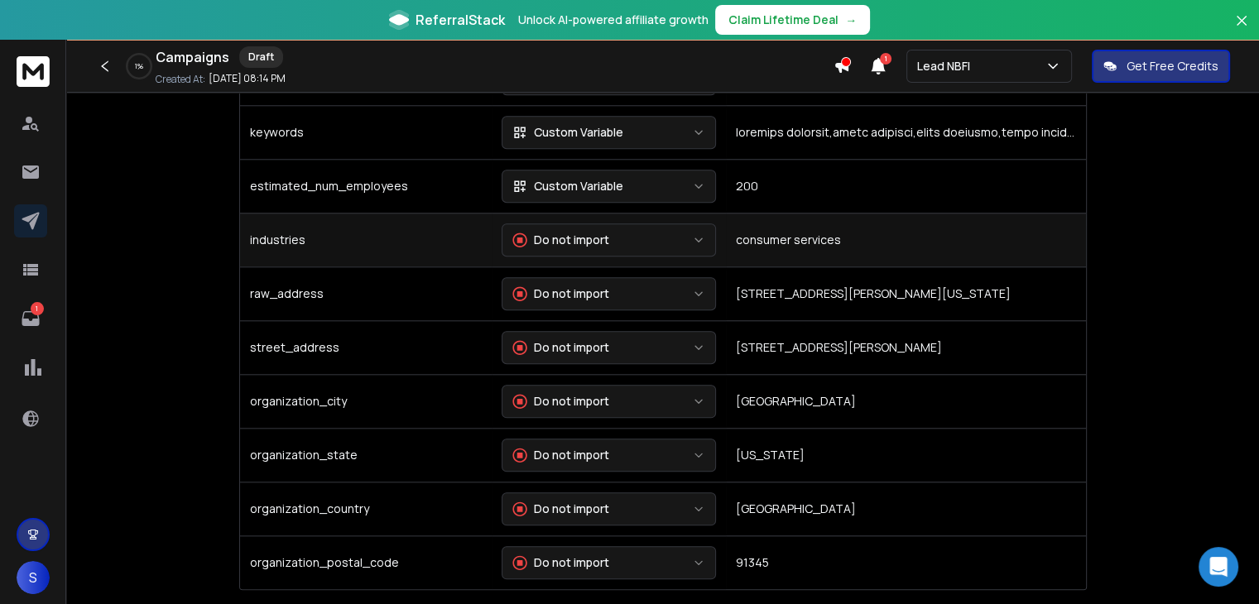
click at [607, 227] on button "Do not import" at bounding box center [609, 240] width 214 height 33
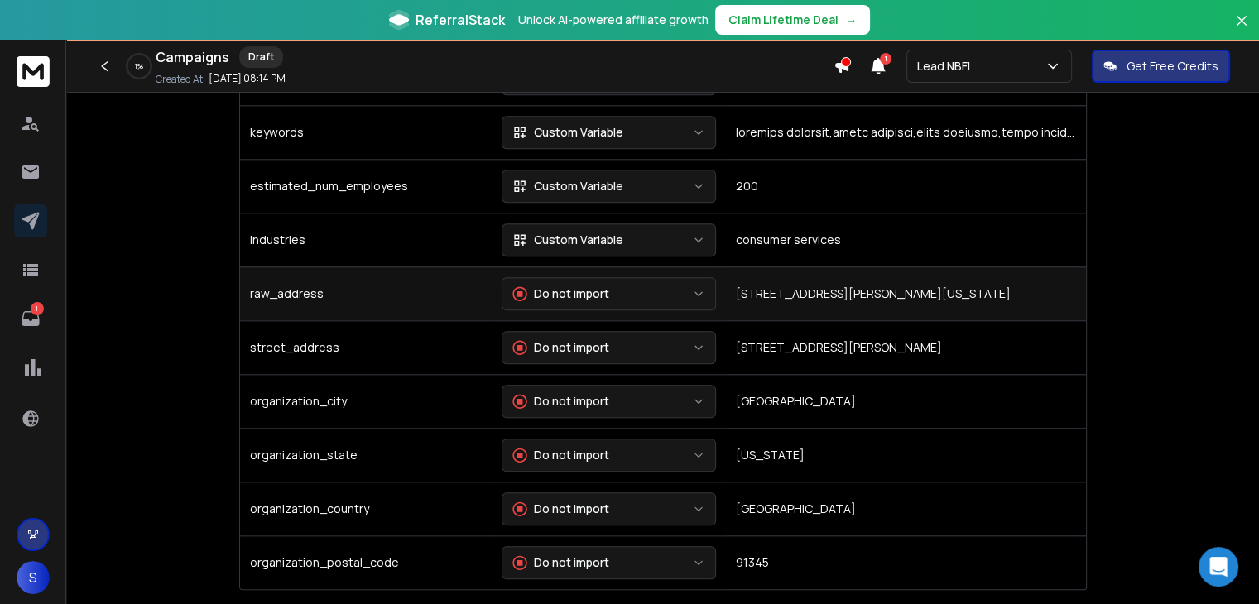
click at [609, 267] on td "Do not import" at bounding box center [609, 294] width 234 height 54
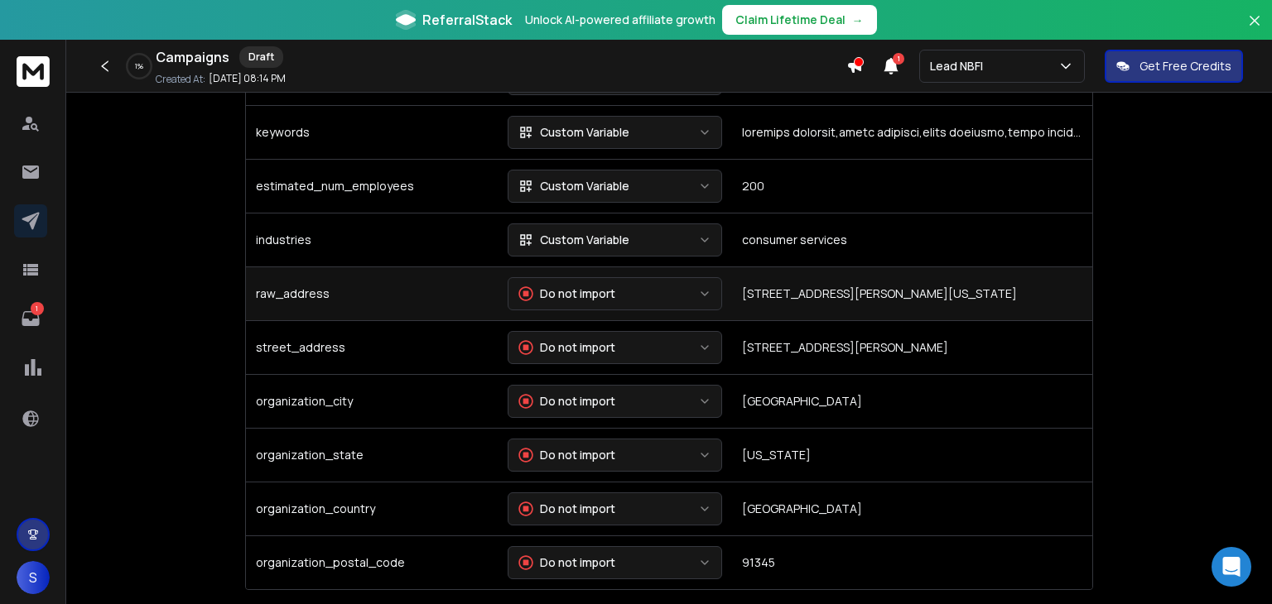
click at [614, 279] on button "Do not import" at bounding box center [615, 293] width 214 height 33
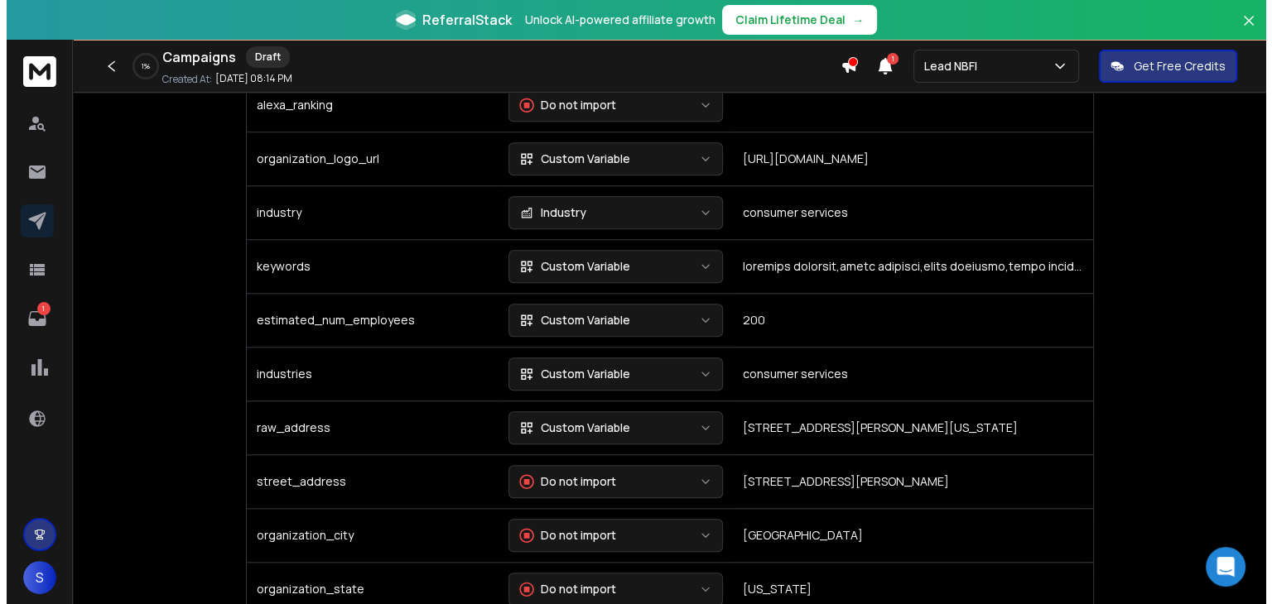
scroll to position [1828, 0]
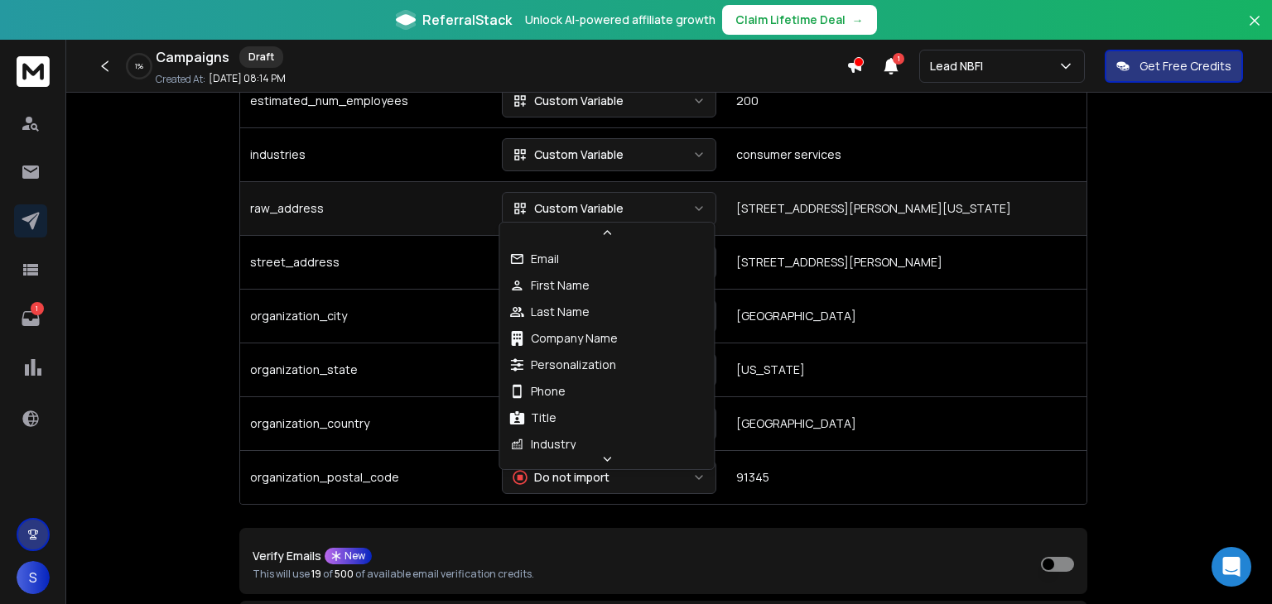
click at [646, 210] on button "Custom Variable" at bounding box center [609, 208] width 214 height 33
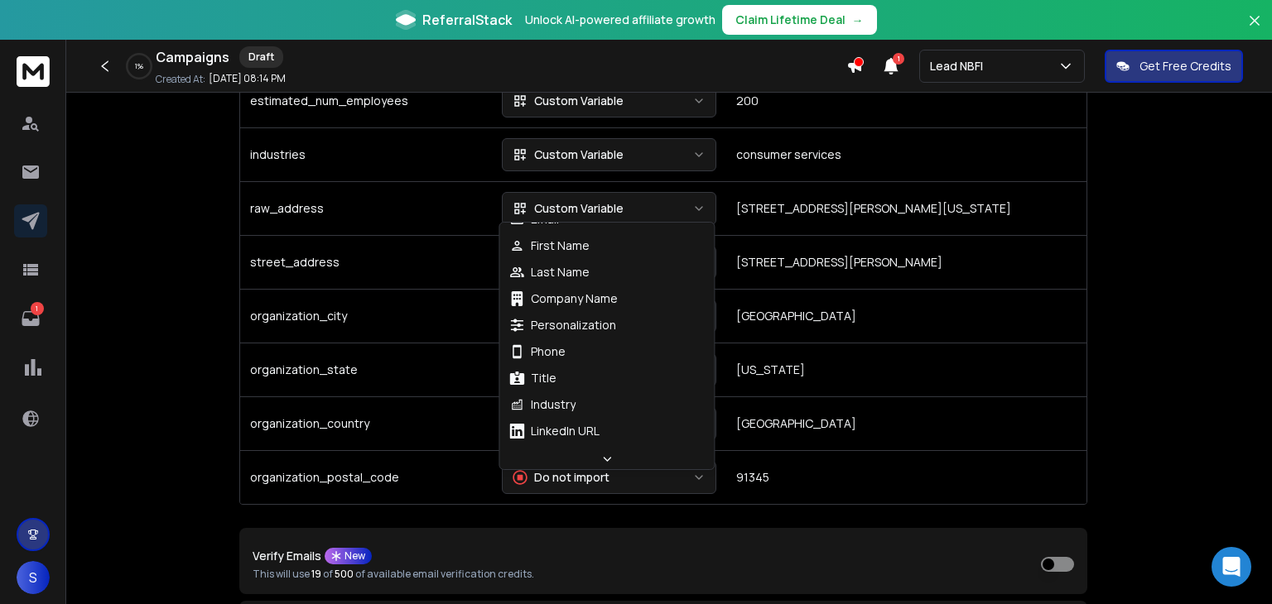
scroll to position [0, 0]
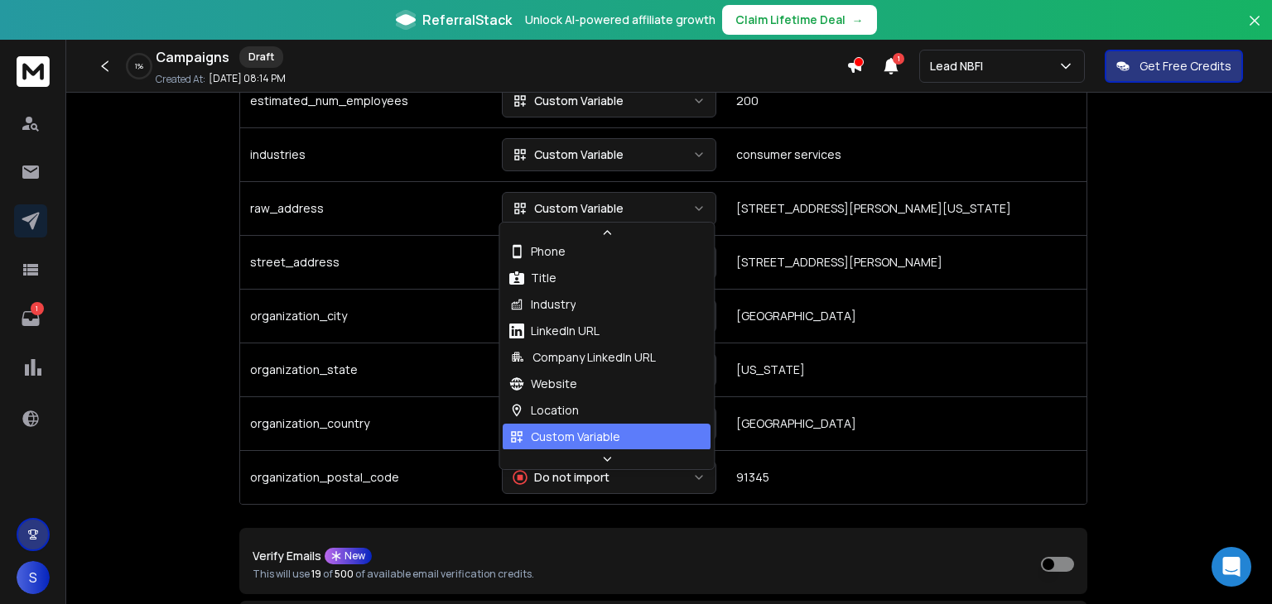
scroll to position [56, 0]
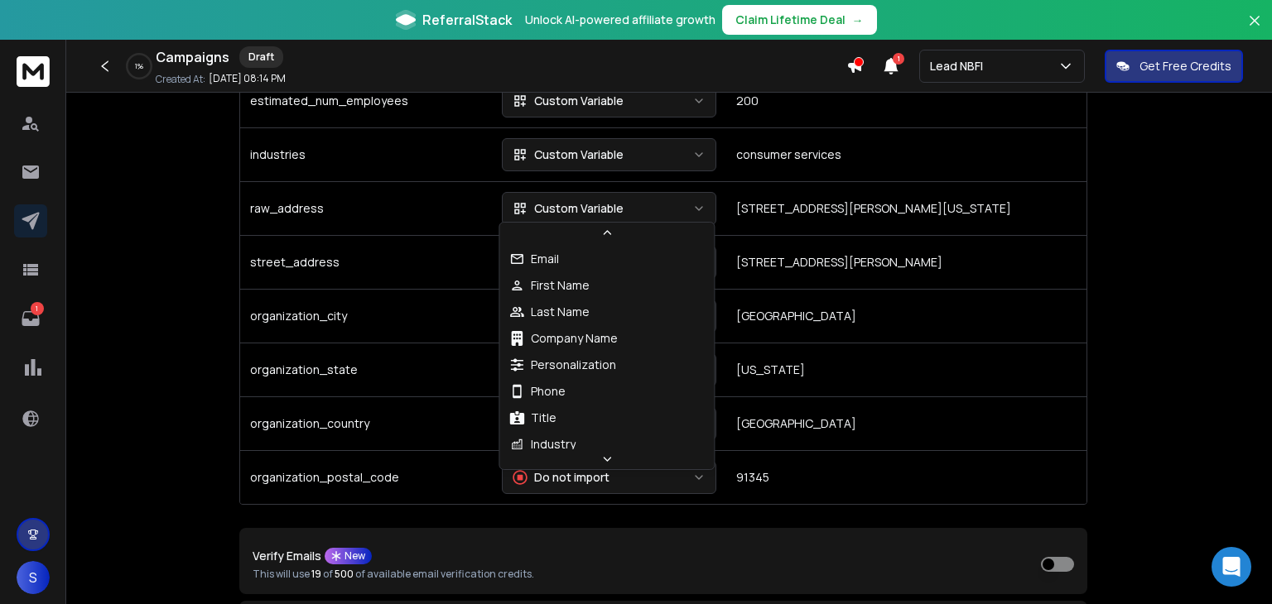
scroll to position [140, 0]
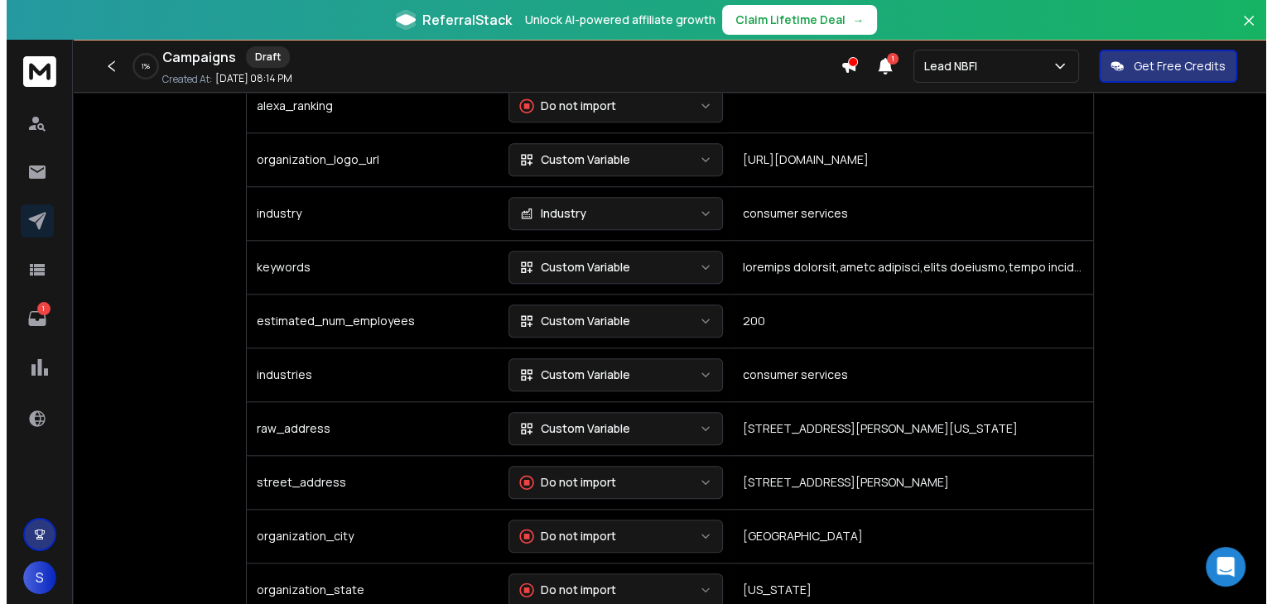
scroll to position [1606, 0]
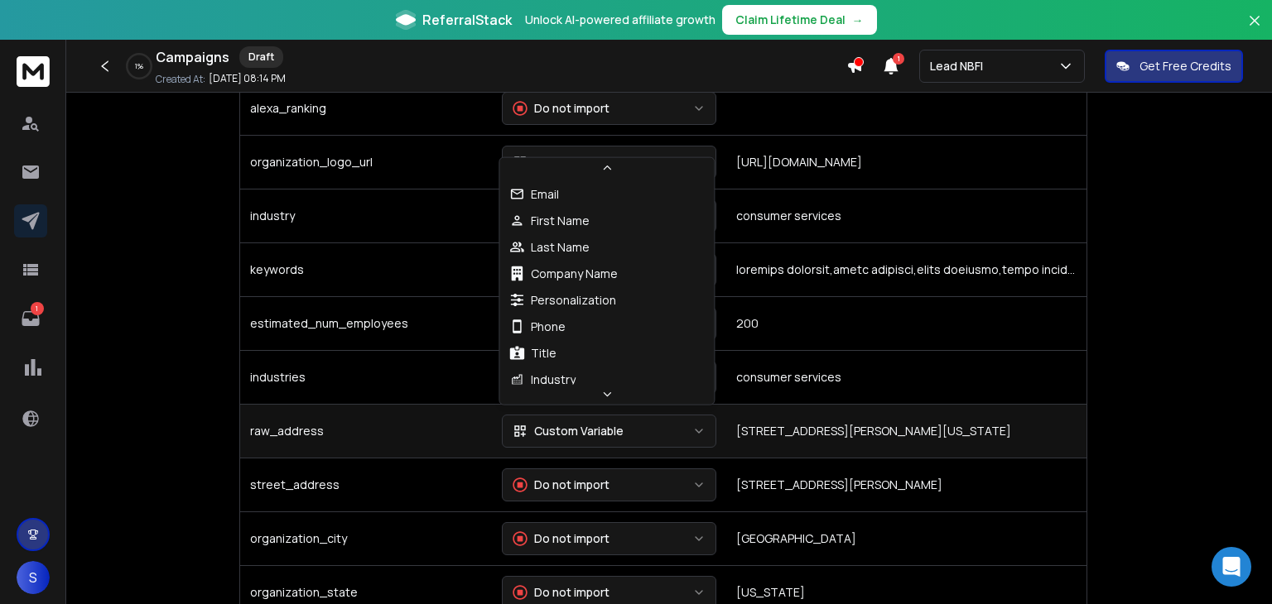
click at [547, 423] on div "Custom Variable" at bounding box center [568, 431] width 111 height 17
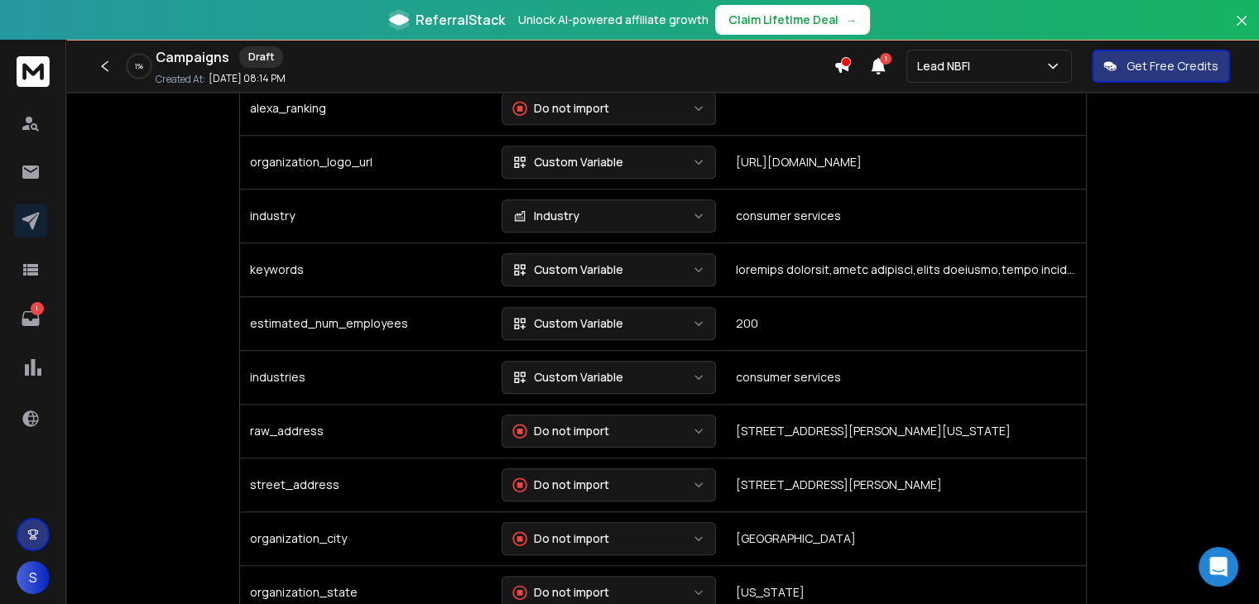
scroll to position [1972, 0]
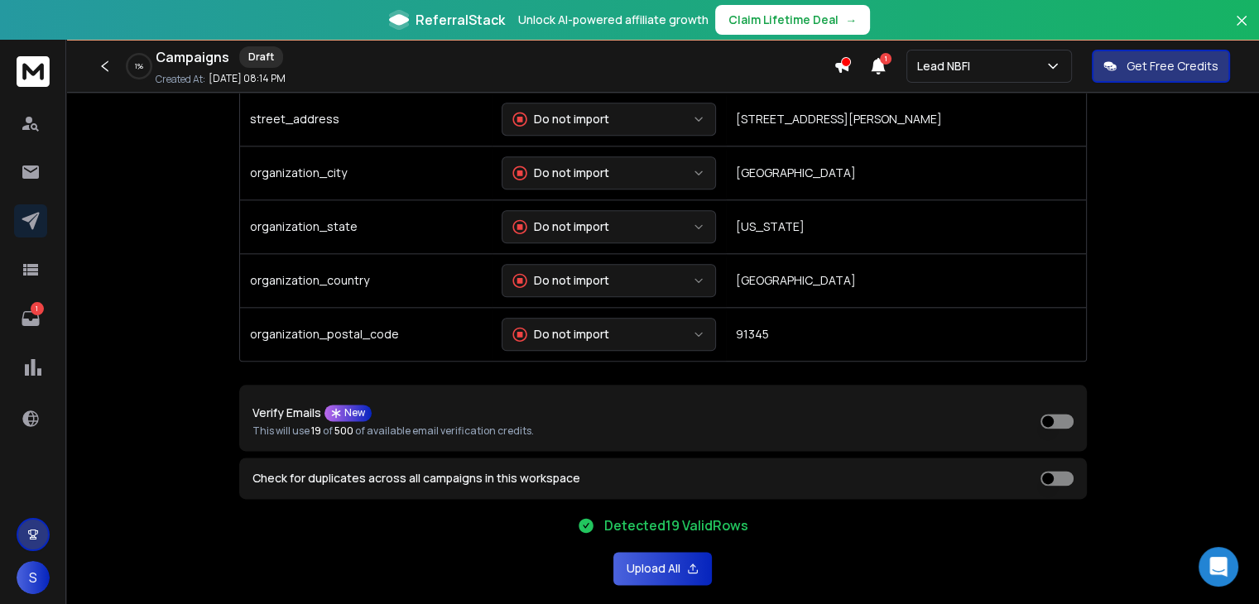
click at [1065, 474] on button "Check for duplicates across all campaigns in this workspace" at bounding box center [1057, 478] width 33 height 15
click at [637, 557] on button "Upload All" at bounding box center [663, 568] width 99 height 33
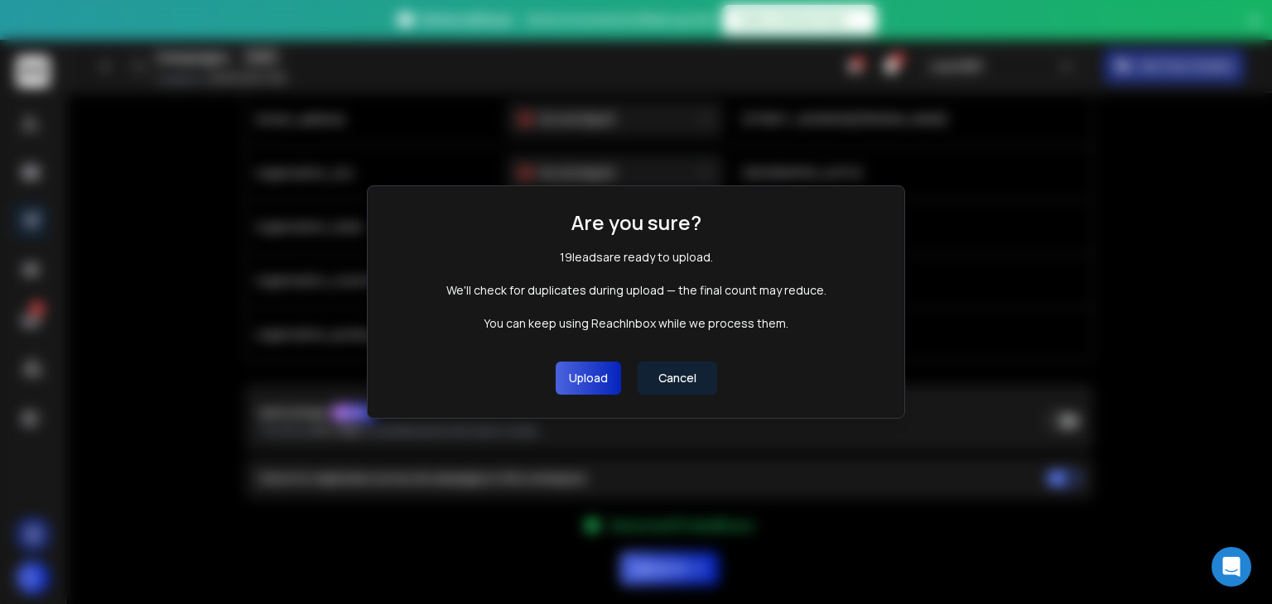
click at [588, 377] on button "Upload" at bounding box center [588, 378] width 65 height 33
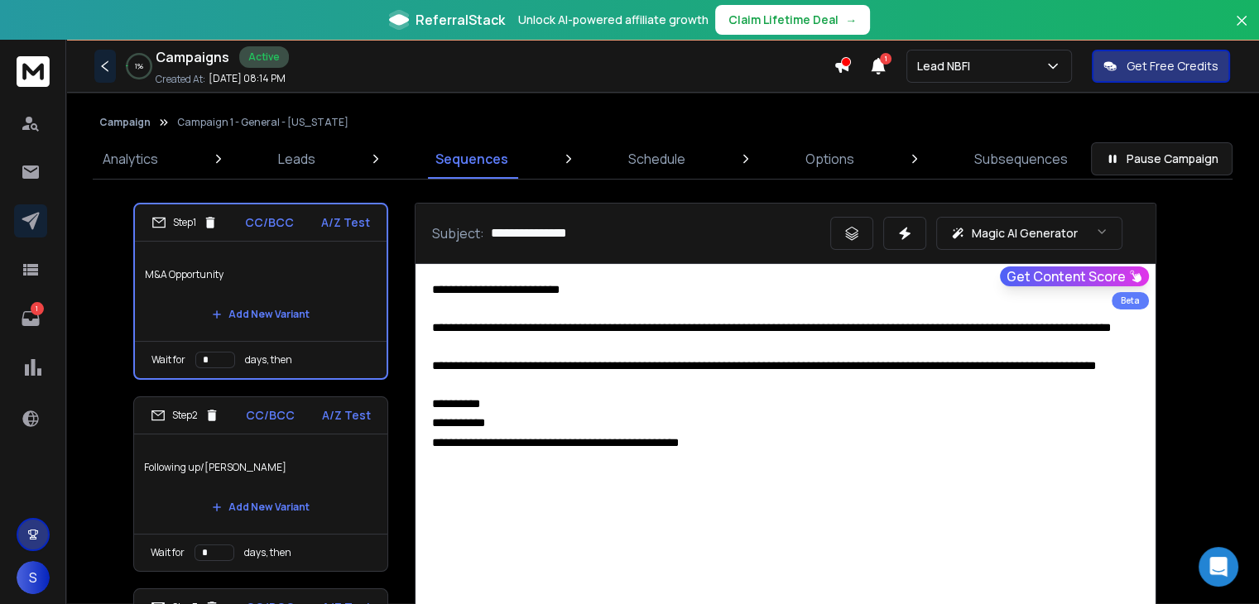
click at [109, 56] on button at bounding box center [105, 66] width 22 height 33
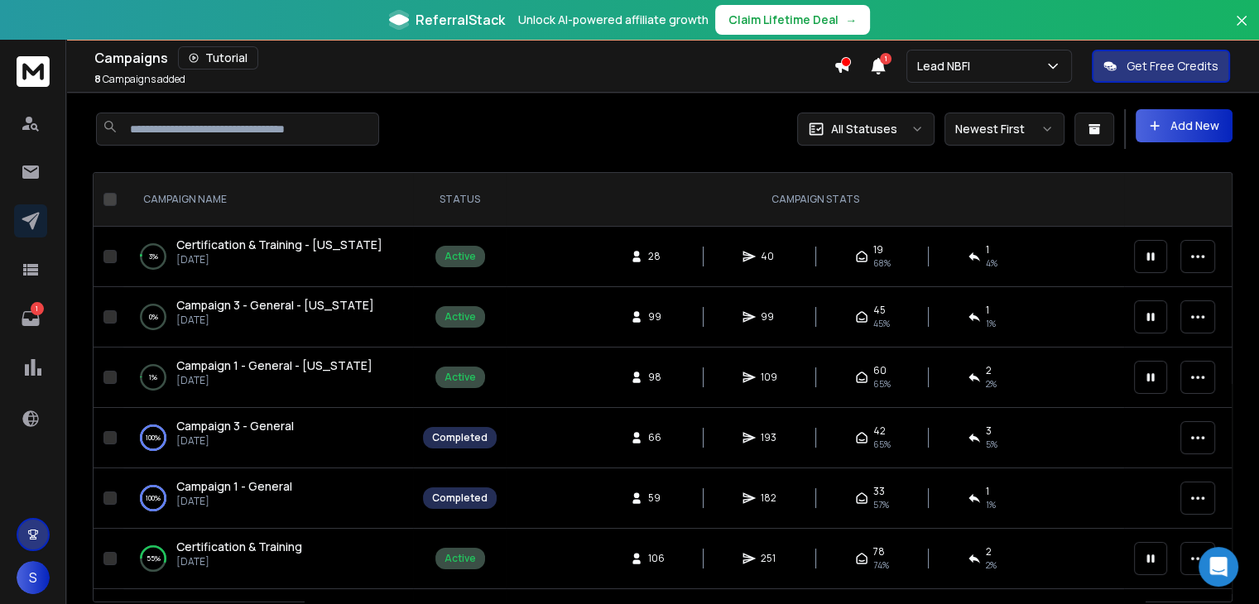
click at [306, 260] on p "[DATE]" at bounding box center [279, 259] width 206 height 13
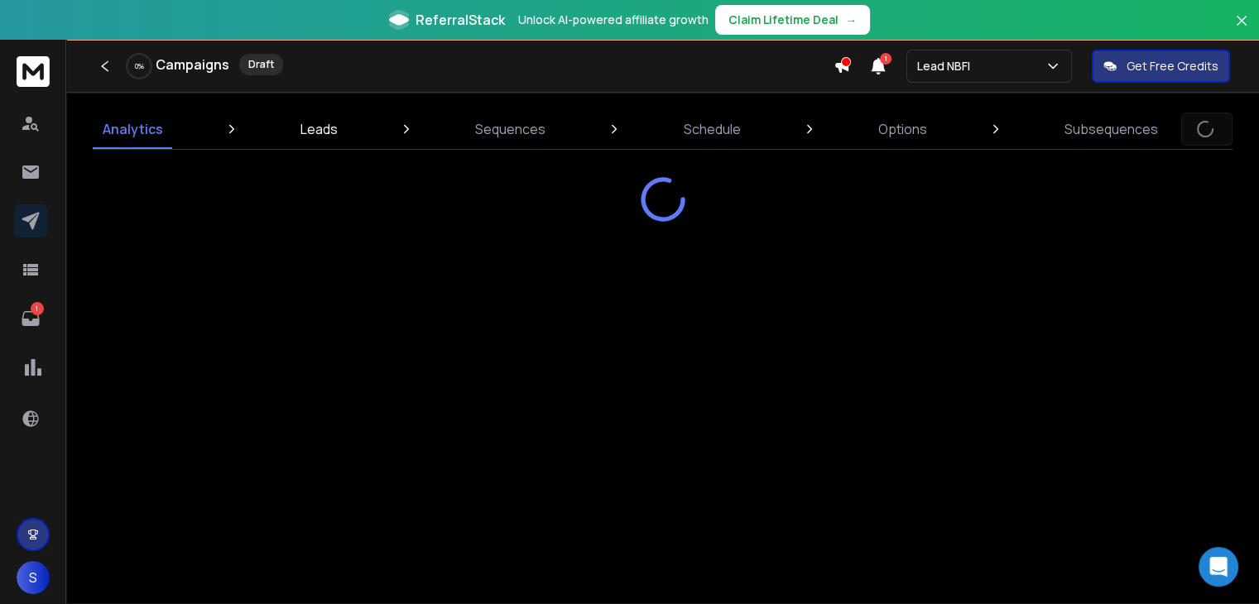
click at [329, 132] on p "Leads" at bounding box center [319, 129] width 37 height 20
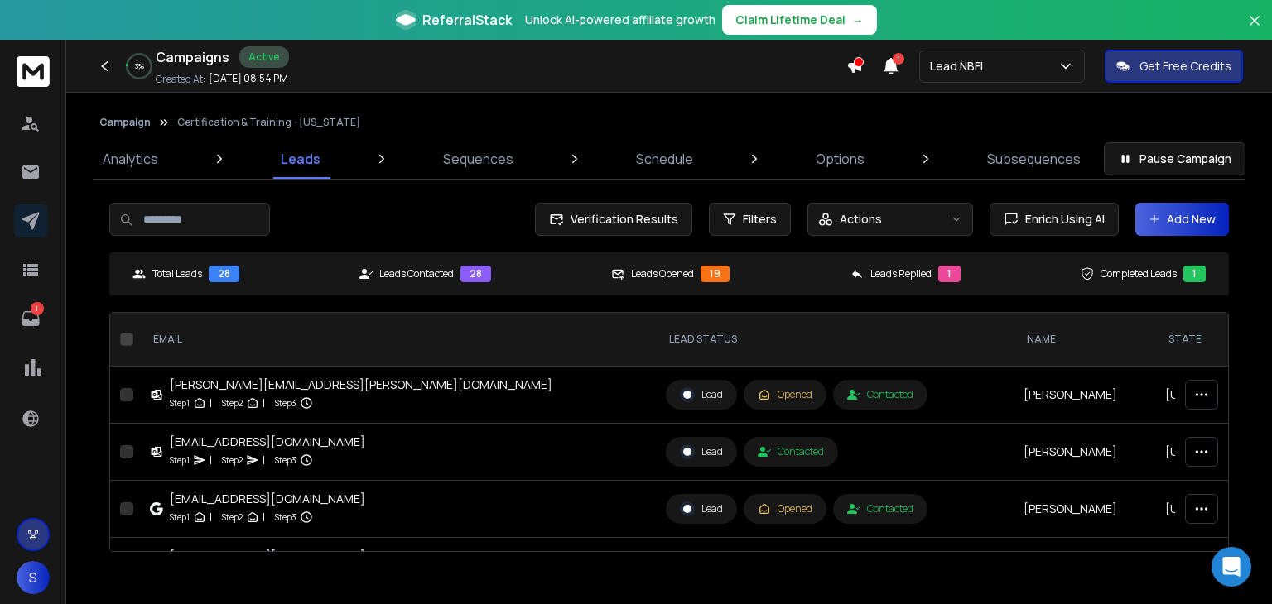
click at [1189, 215] on button "Add New" at bounding box center [1182, 219] width 94 height 33
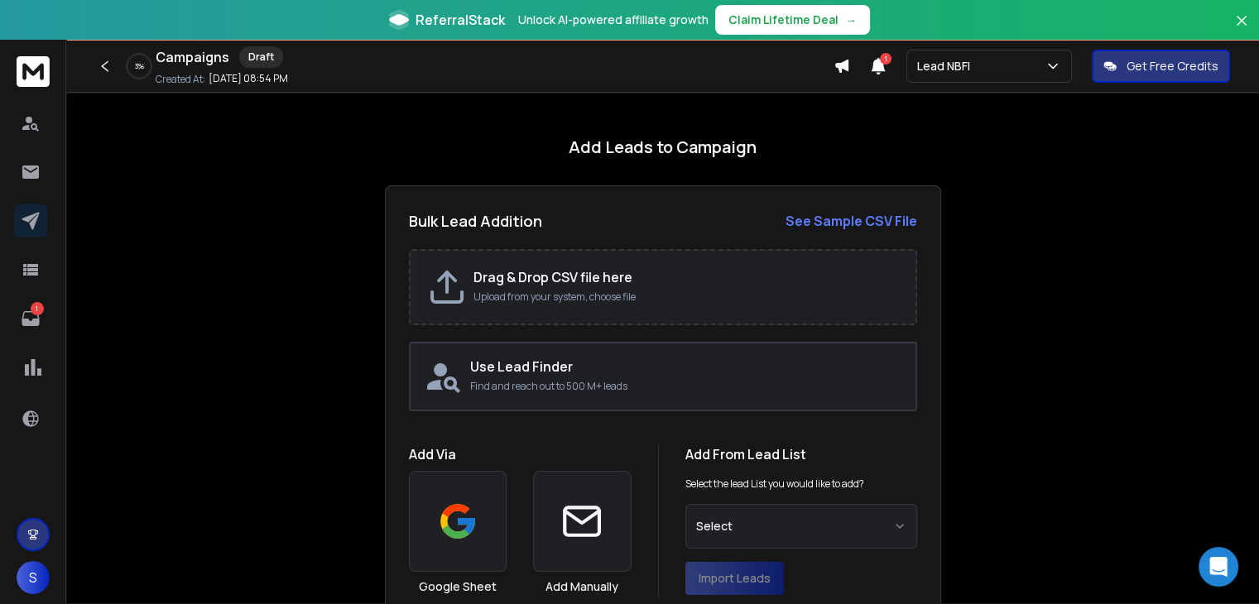
click at [544, 296] on p "Upload from your system, choose file" at bounding box center [687, 297] width 426 height 13
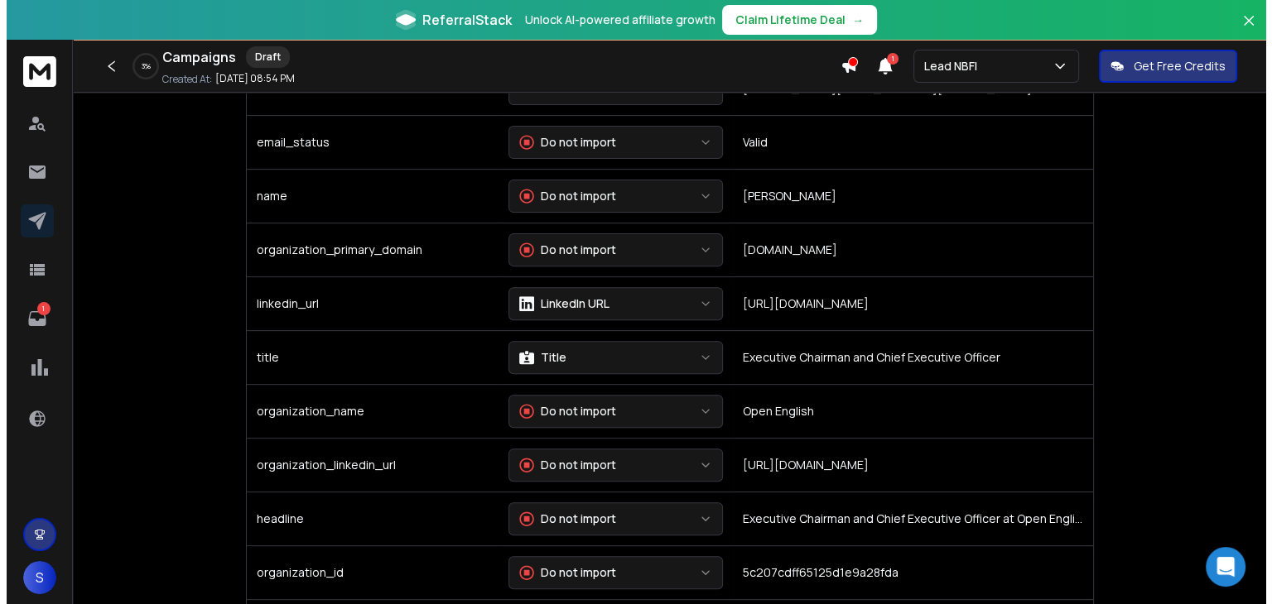
scroll to position [570, 0]
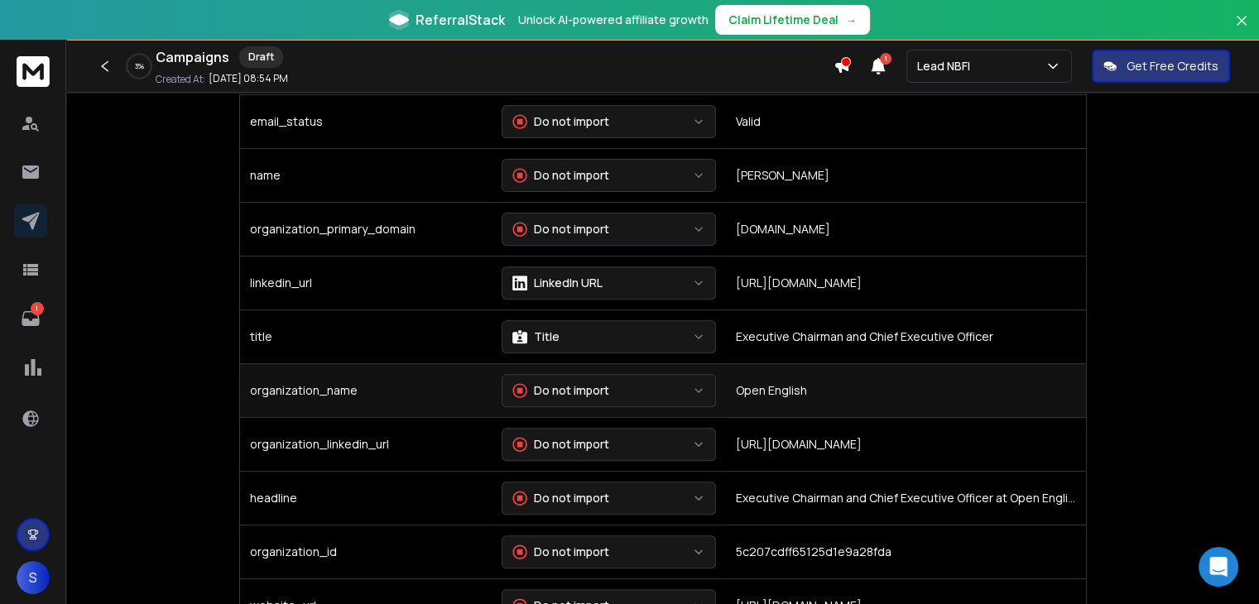
click at [606, 389] on button "Do not import" at bounding box center [609, 390] width 214 height 33
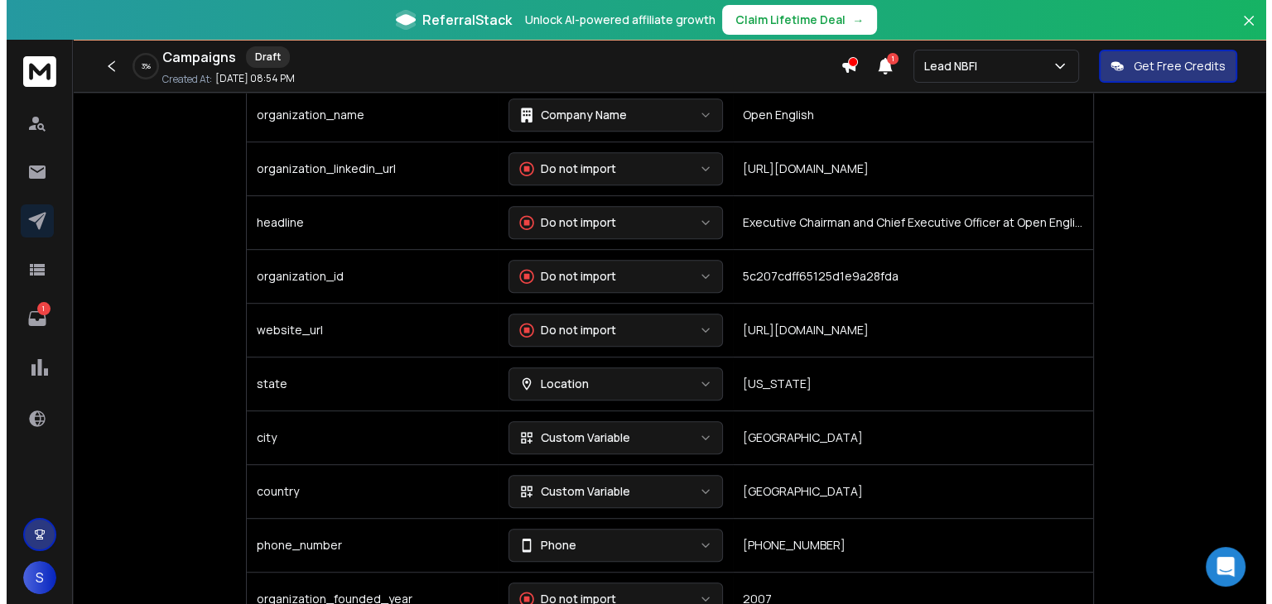
scroll to position [842, 0]
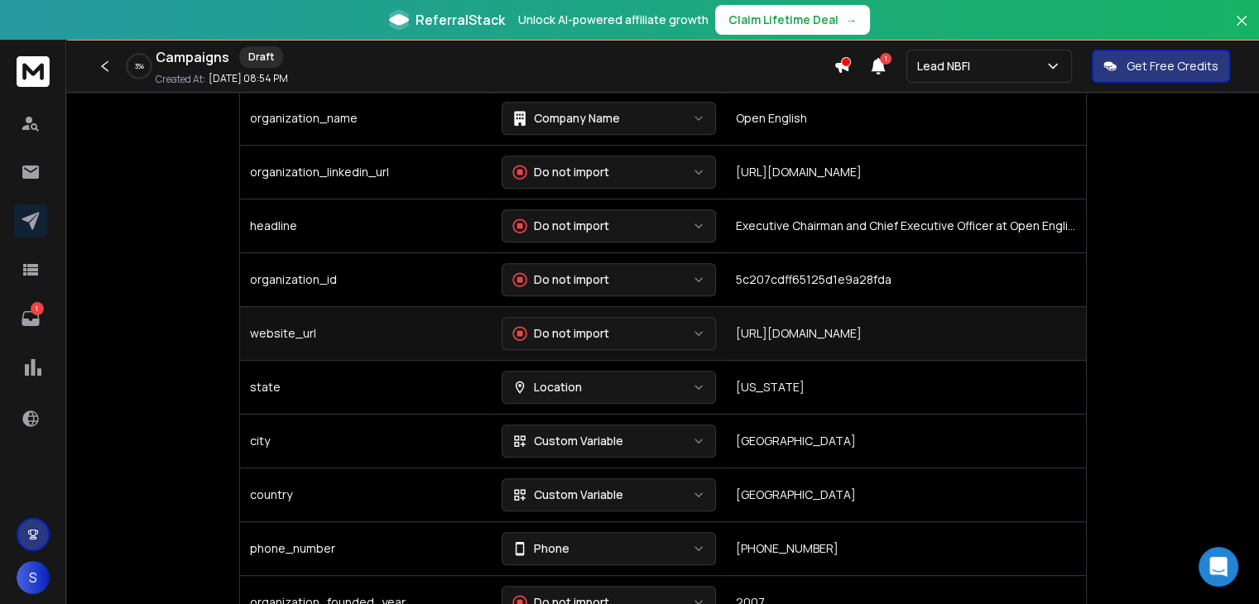
click at [627, 335] on button "Do not import" at bounding box center [609, 333] width 214 height 33
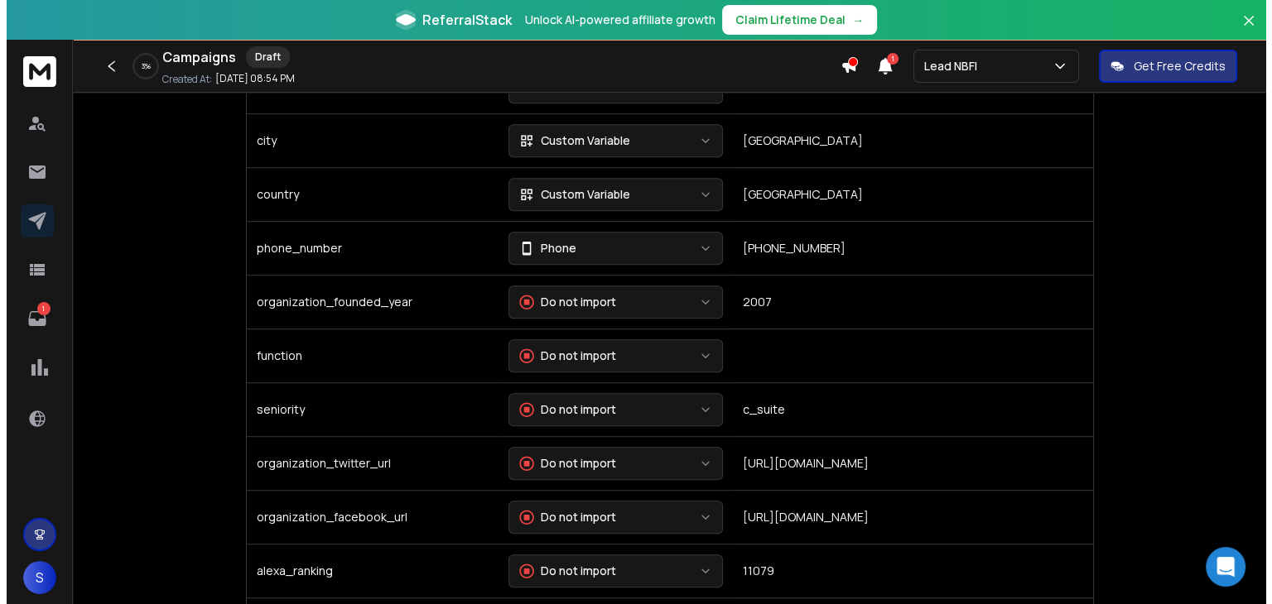
scroll to position [1148, 0]
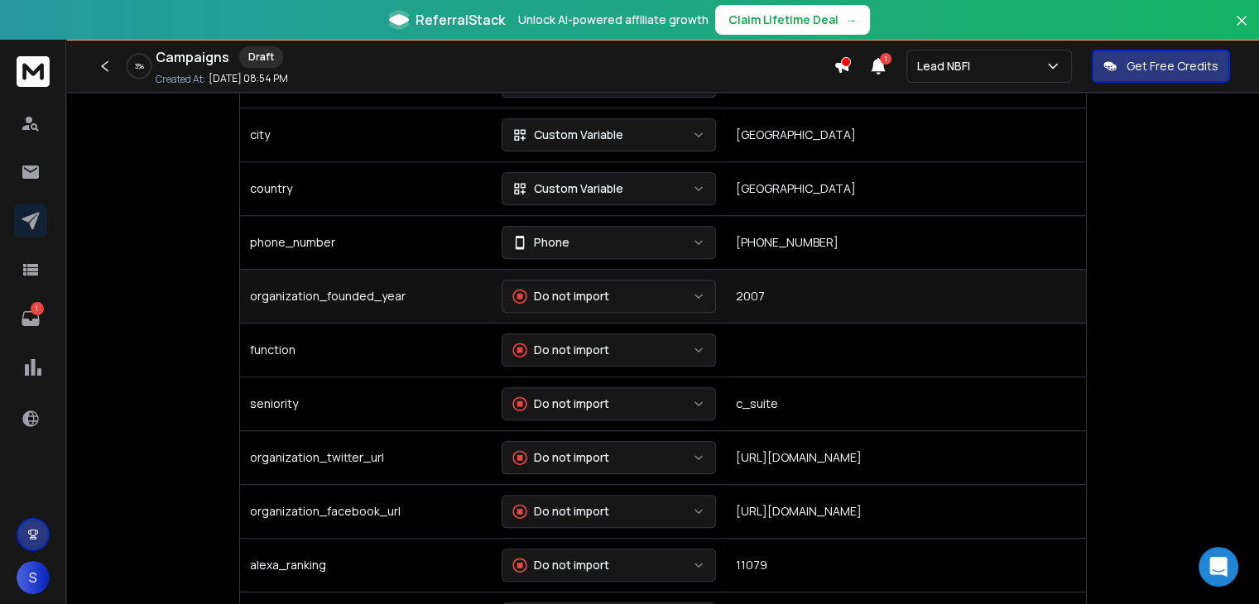
click at [595, 299] on div "Do not import" at bounding box center [561, 296] width 97 height 17
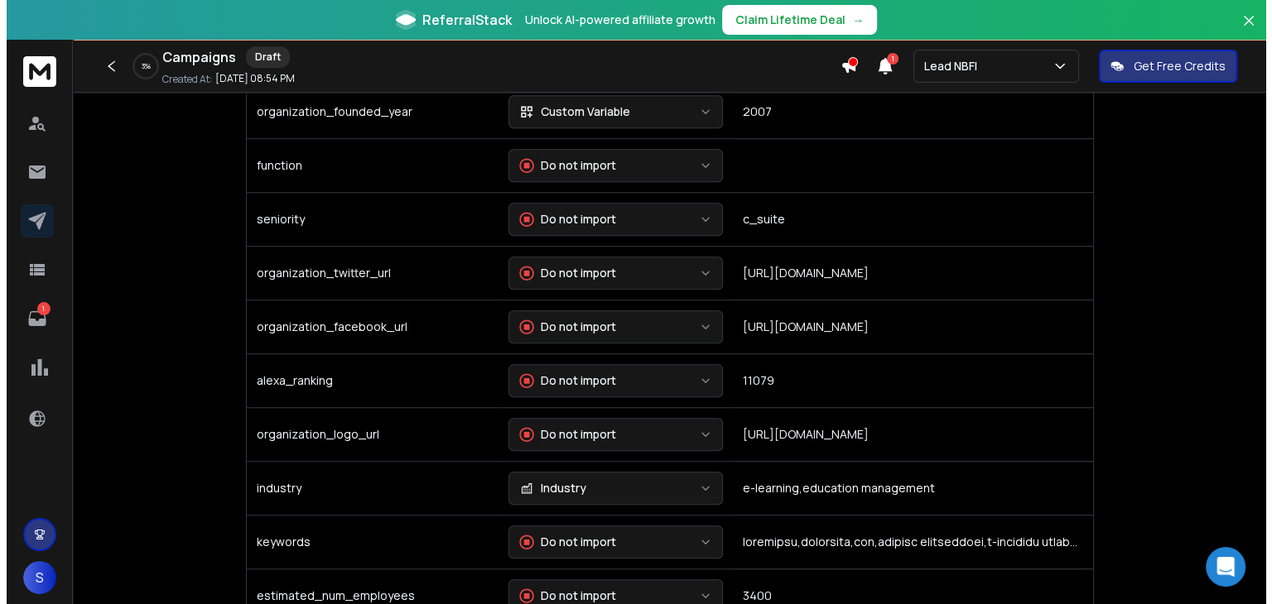
scroll to position [1336, 0]
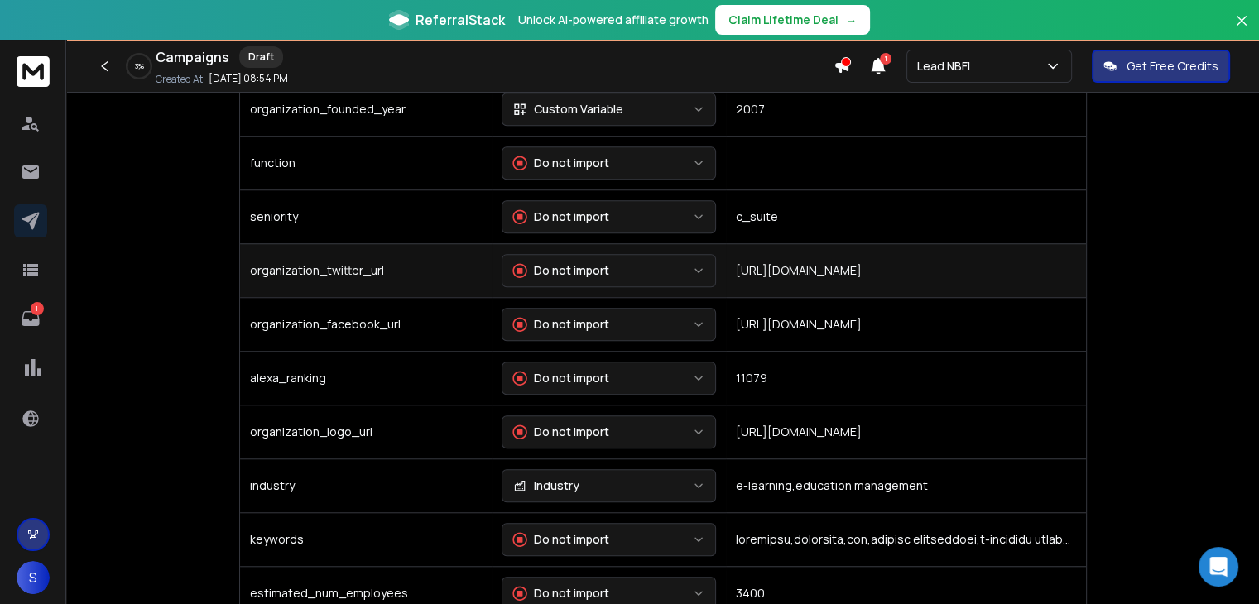
click at [551, 254] on button "Do not import" at bounding box center [609, 270] width 214 height 33
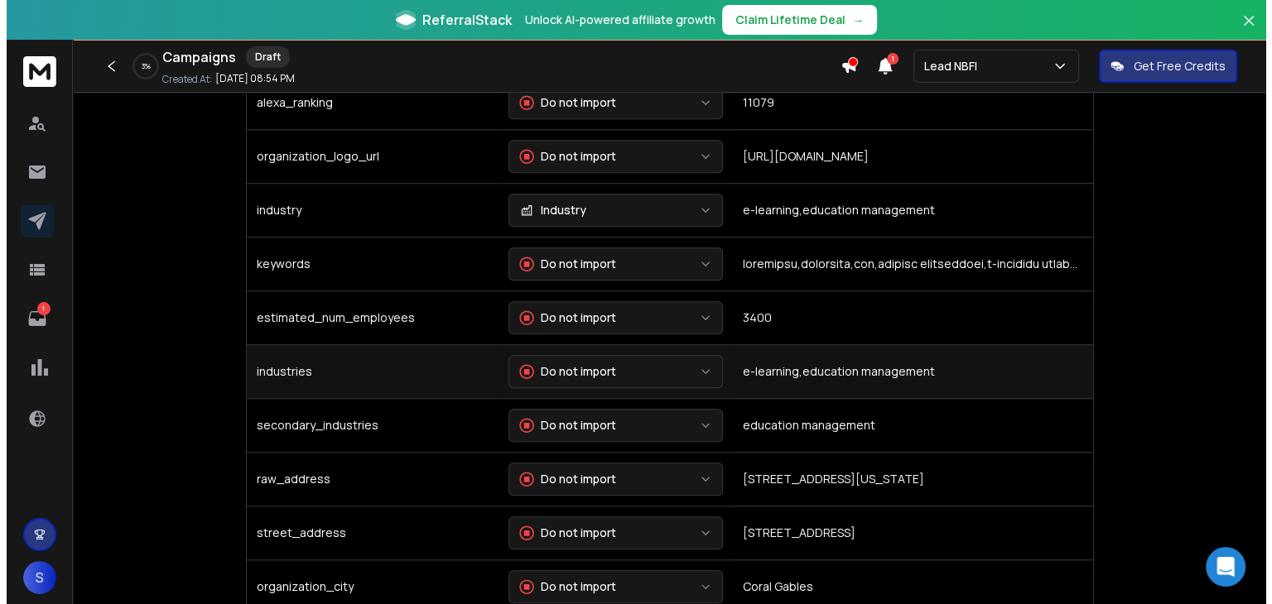
scroll to position [1606, 0]
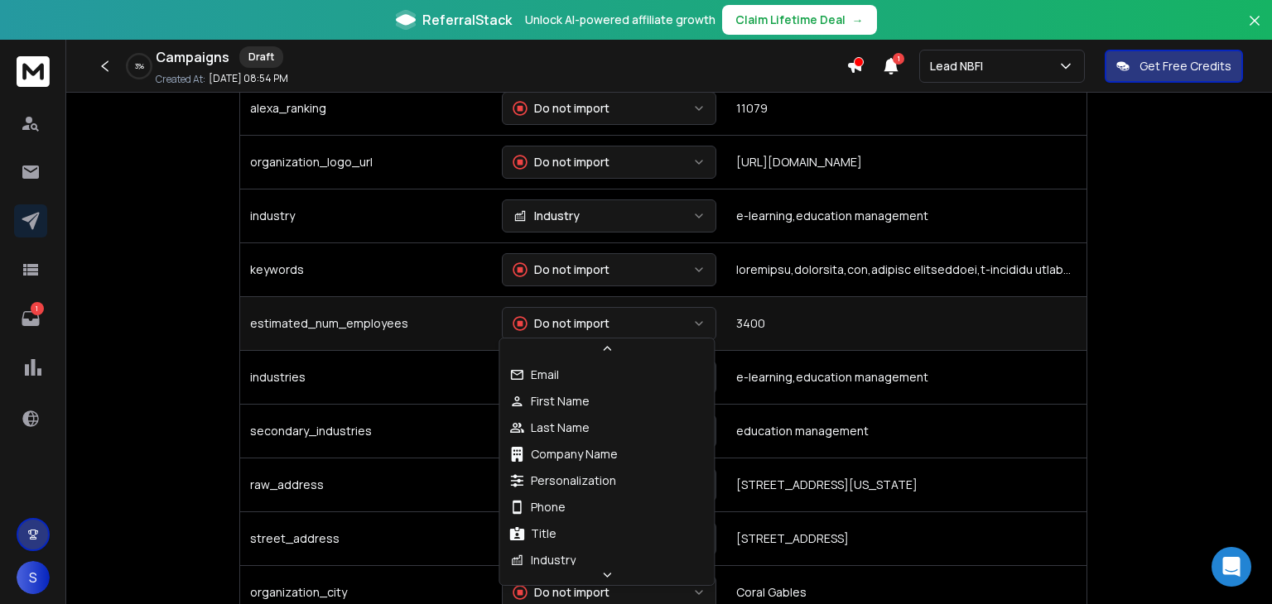
click at [629, 316] on button "Do not import" at bounding box center [609, 323] width 214 height 33
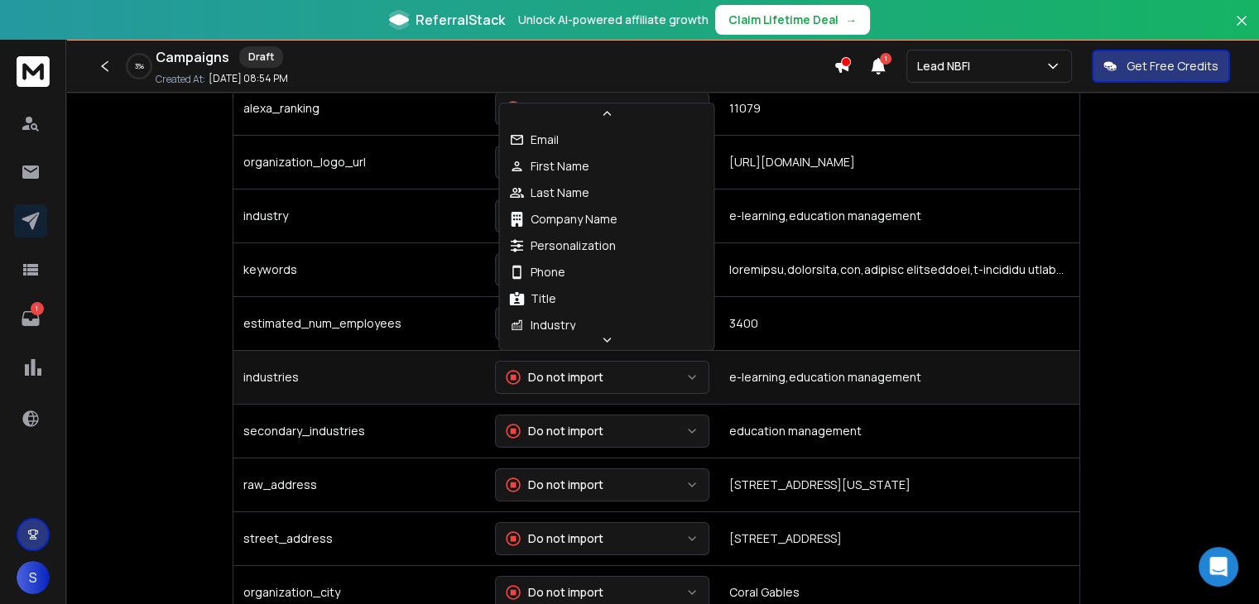
click at [603, 369] on div "Do not import" at bounding box center [554, 377] width 97 height 17
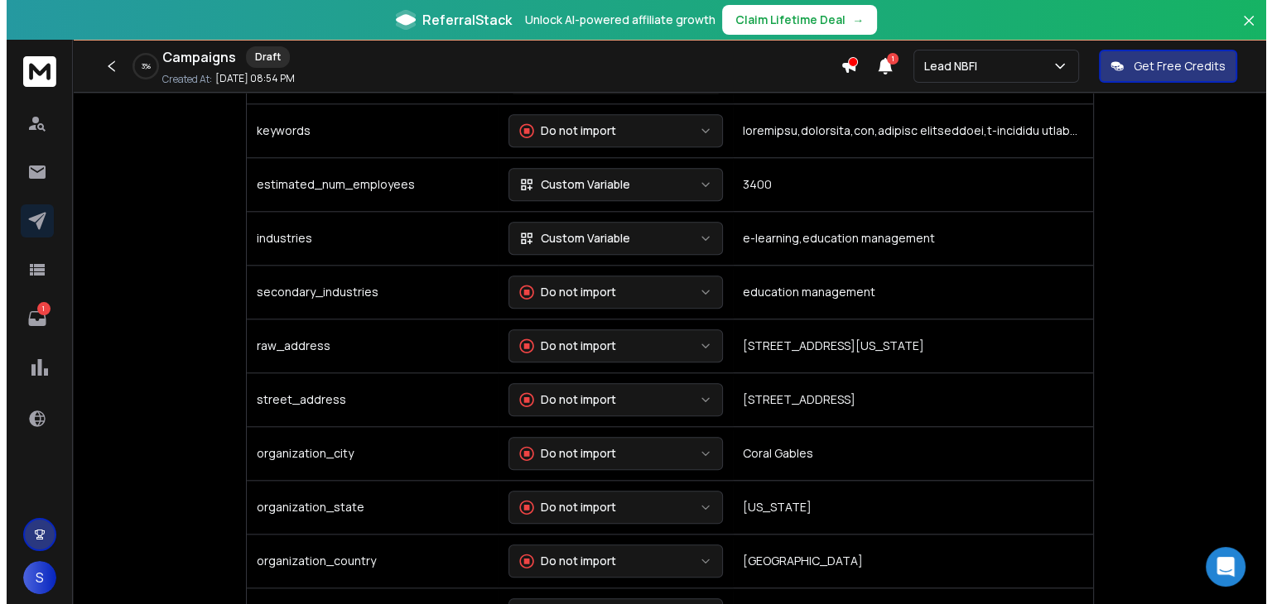
scroll to position [1756, 0]
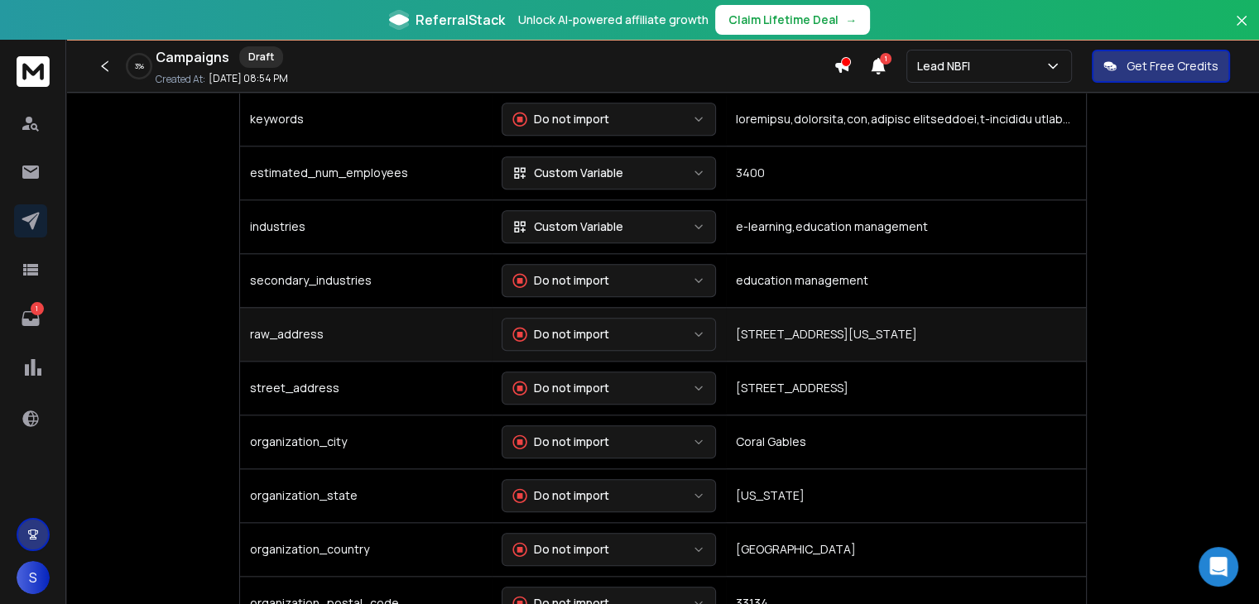
click at [543, 308] on td "Do not import" at bounding box center [609, 334] width 234 height 54
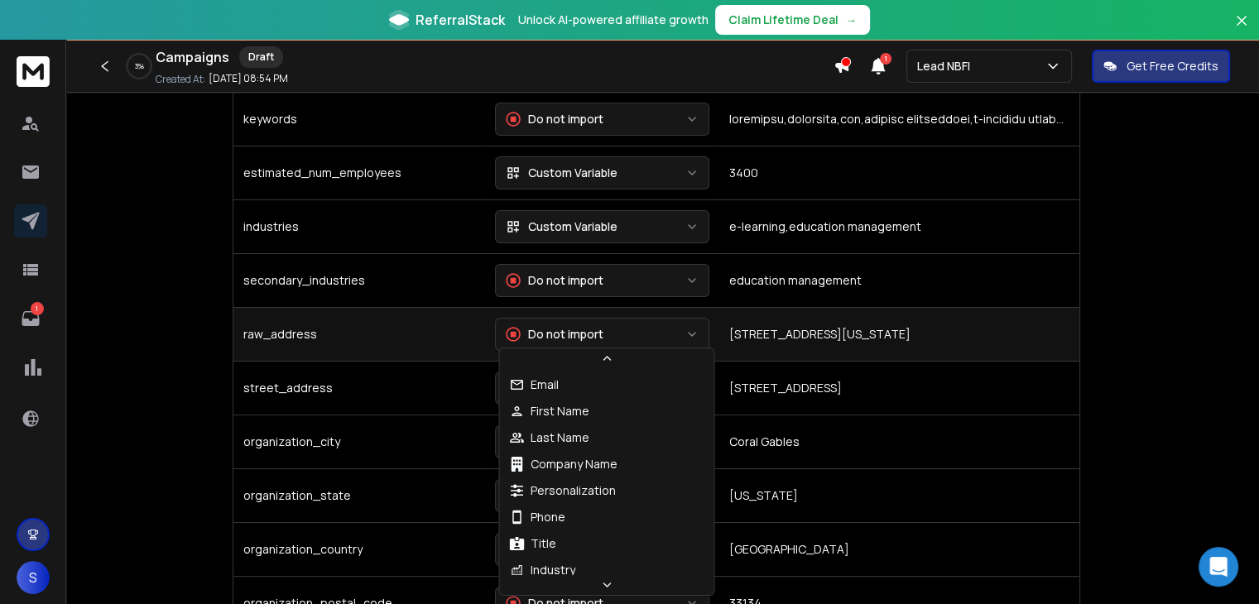
click at [547, 326] on div "Do not import" at bounding box center [554, 334] width 97 height 17
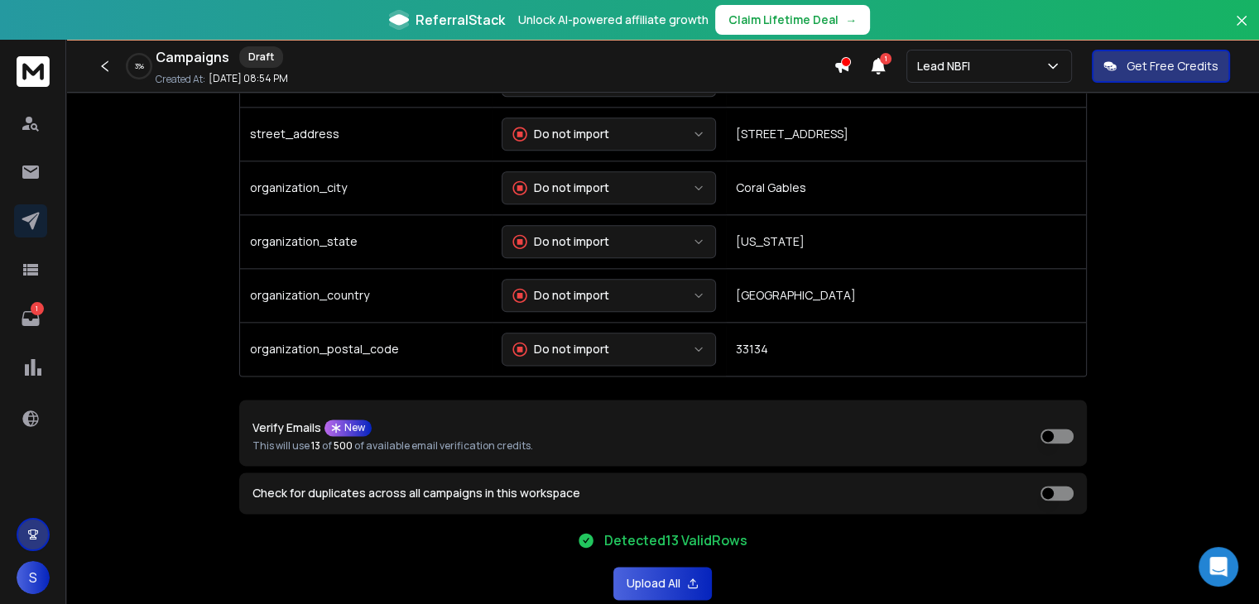
scroll to position [2025, 0]
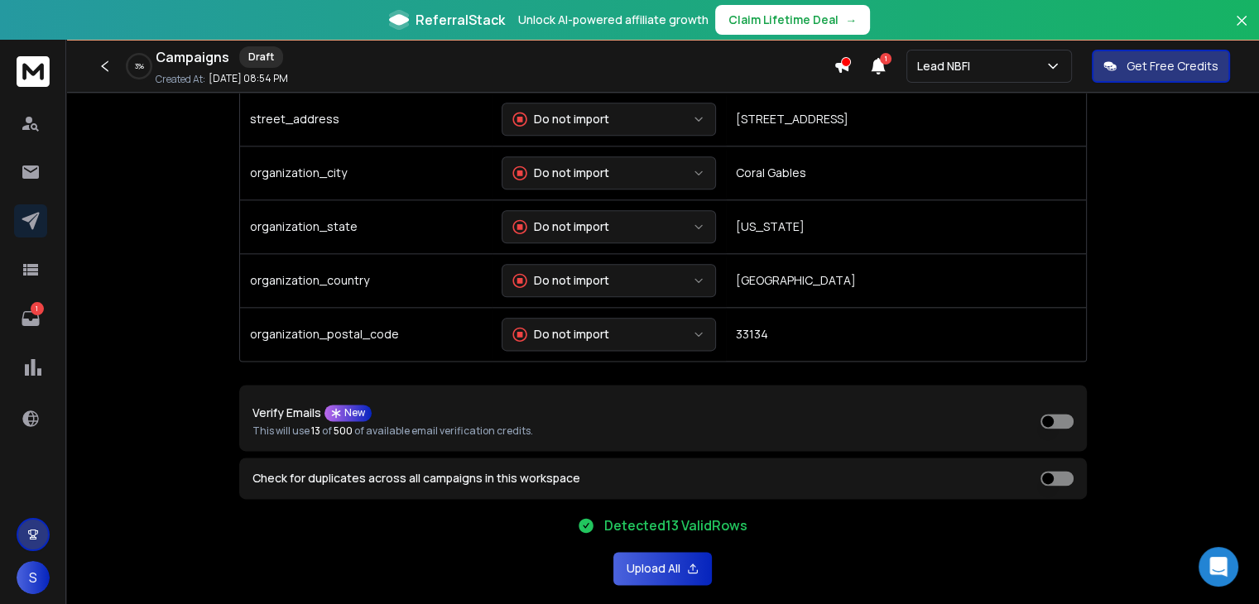
click at [1057, 472] on button "Check for duplicates across all campaigns in this workspace" at bounding box center [1057, 478] width 33 height 15
click at [616, 563] on button "Upload All" at bounding box center [663, 568] width 99 height 33
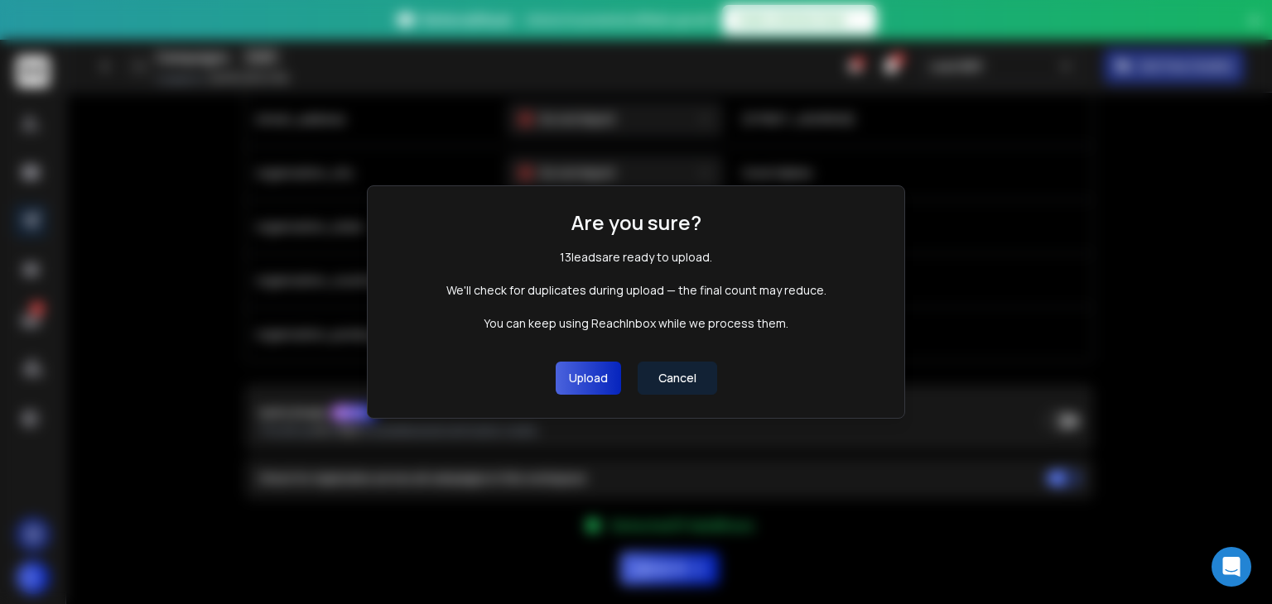
click at [568, 376] on button "Upload" at bounding box center [588, 378] width 65 height 33
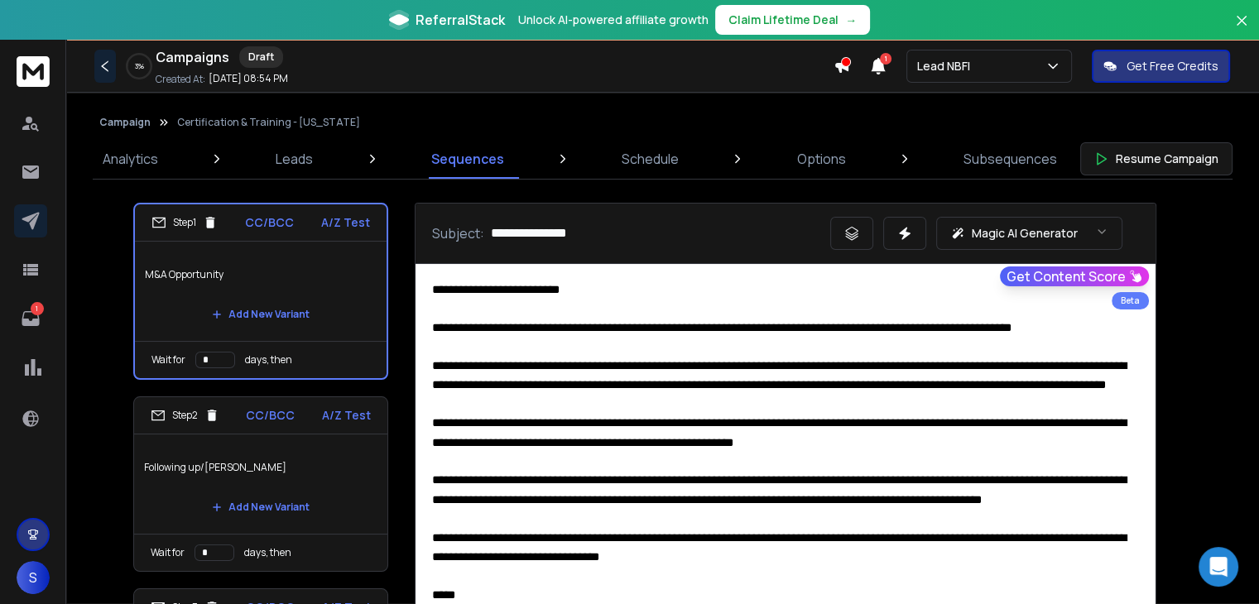
click at [105, 64] on icon at bounding box center [105, 66] width 15 height 15
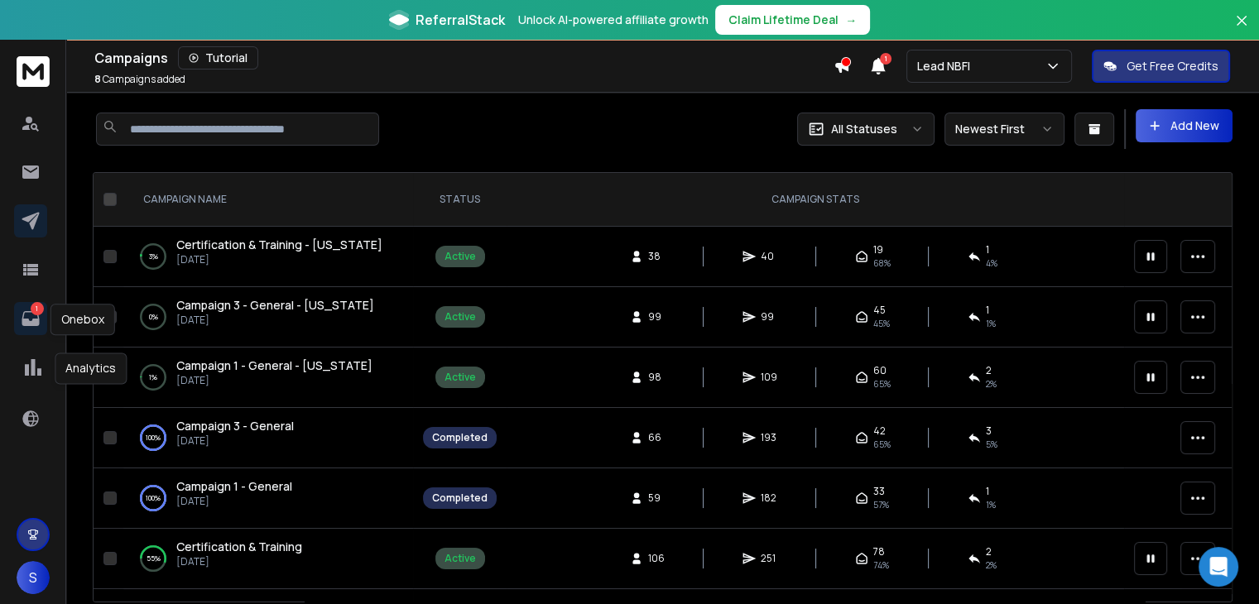
click at [24, 318] on icon at bounding box center [31, 319] width 20 height 20
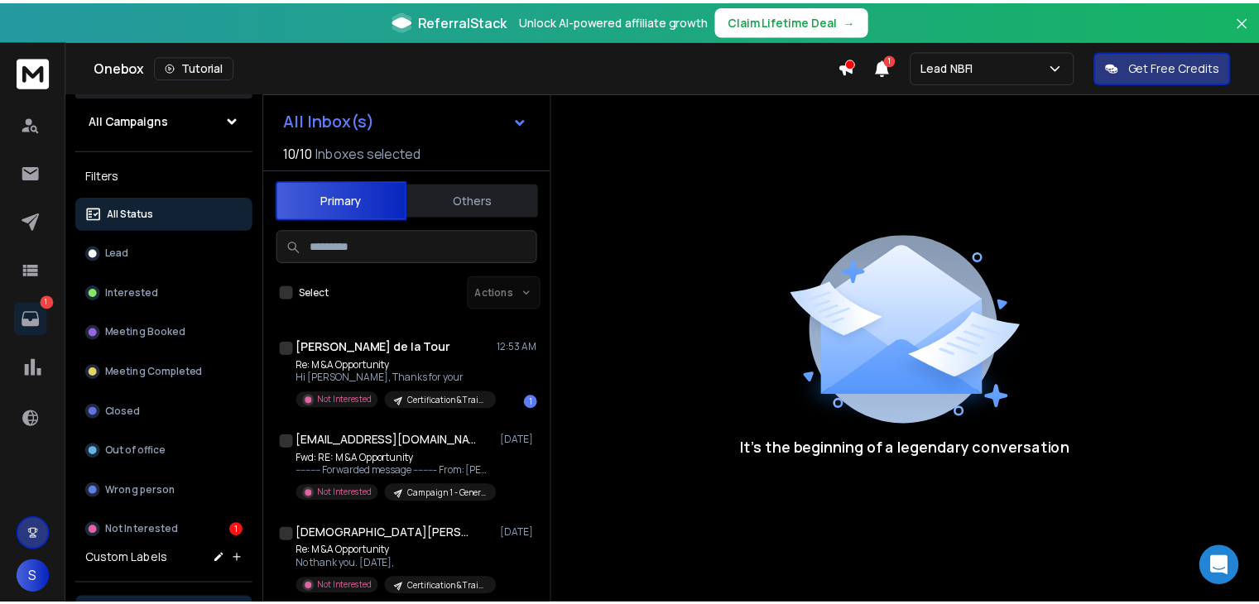
scroll to position [110, 0]
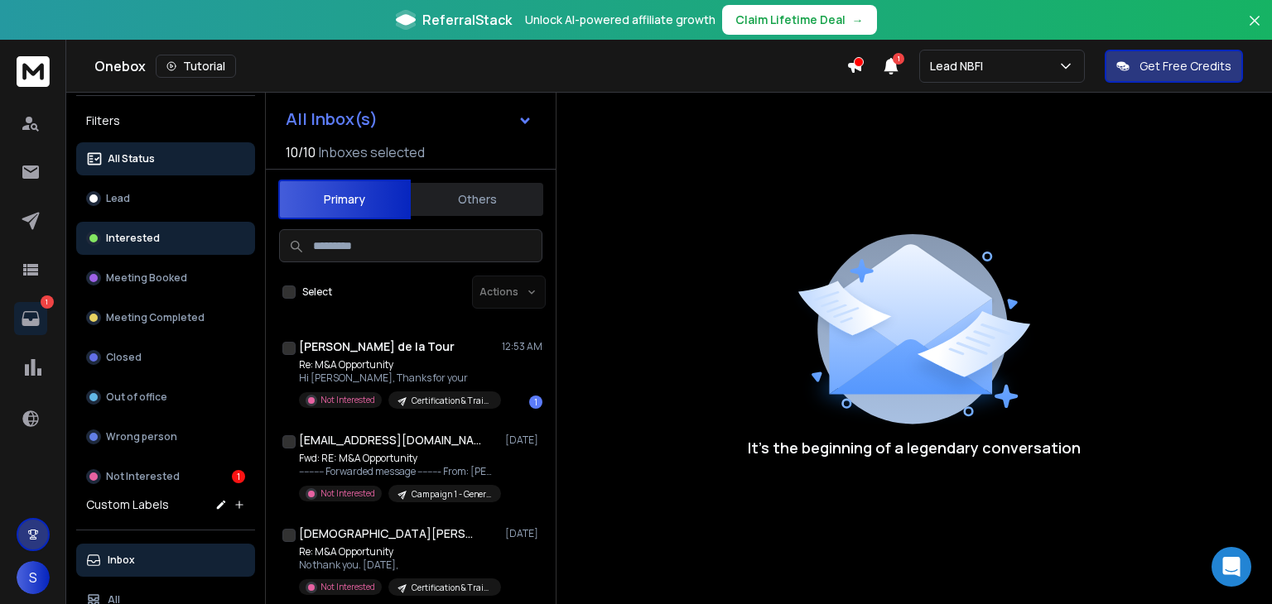
click at [195, 229] on button "Interested" at bounding box center [165, 238] width 179 height 33
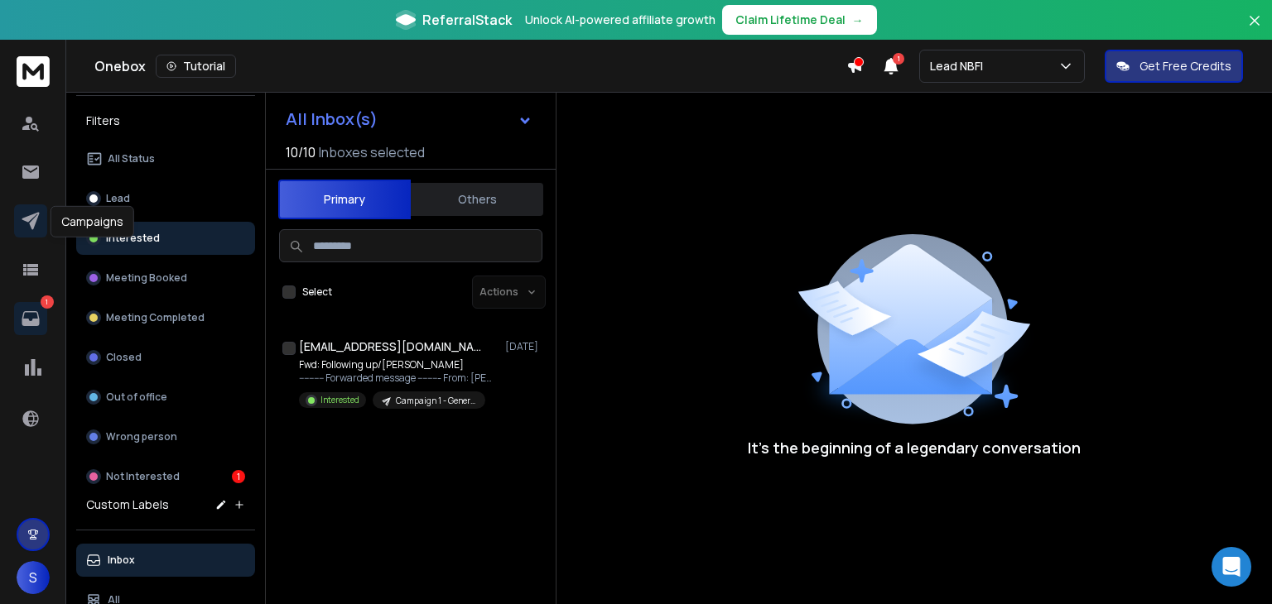
click at [26, 215] on icon at bounding box center [31, 221] width 20 height 20
